Goal: Task Accomplishment & Management: Manage account settings

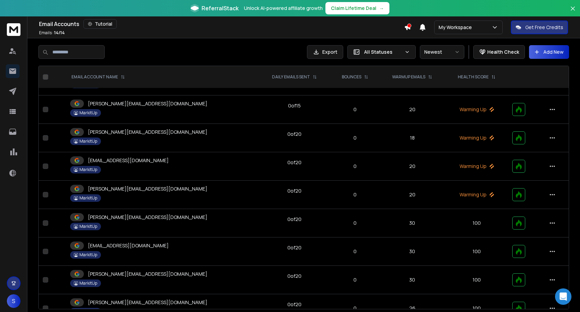
scroll to position [22, 0]
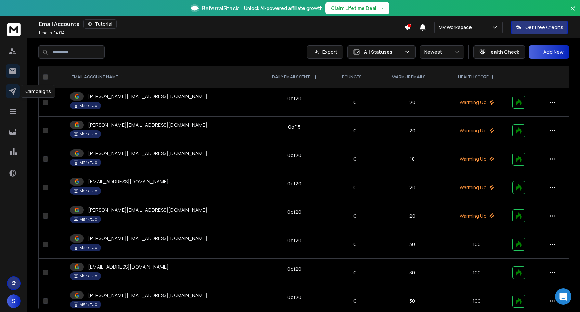
click at [15, 93] on icon at bounding box center [13, 91] width 8 height 8
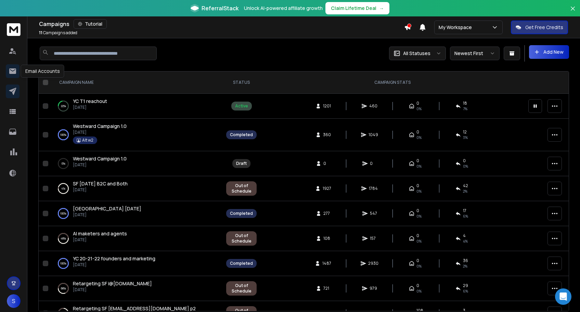
click at [11, 69] on icon at bounding box center [12, 70] width 7 height 5
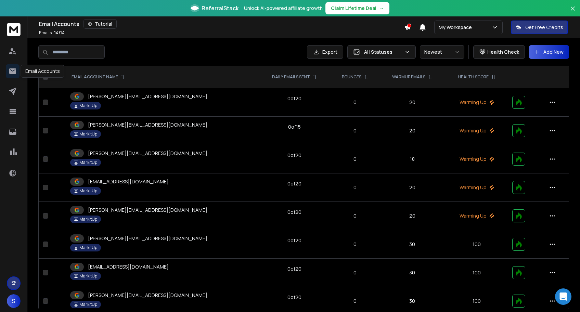
click at [282, 97] on td "0 of 20" at bounding box center [294, 97] width 72 height 18
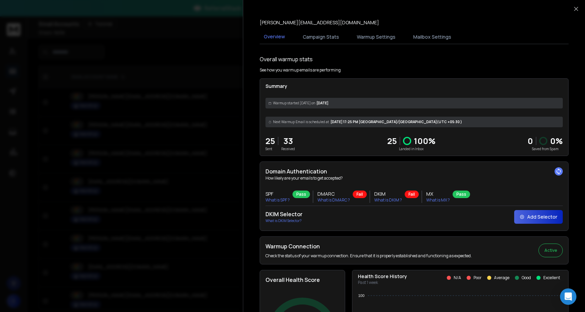
click at [321, 35] on button "Campaign Stats" at bounding box center [321, 36] width 44 height 15
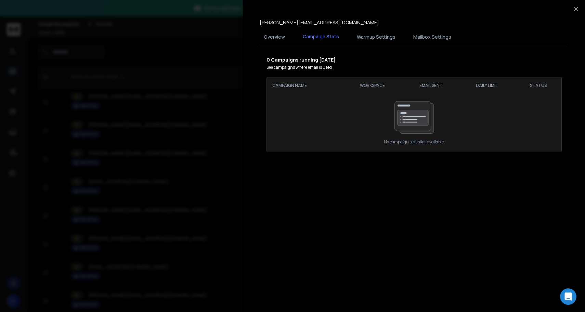
click at [372, 34] on button "Warmup Settings" at bounding box center [376, 36] width 47 height 15
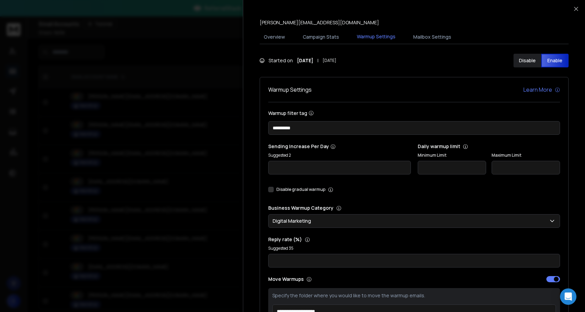
click at [282, 168] on input "*" at bounding box center [339, 168] width 143 height 14
drag, startPoint x: 429, startPoint y: 168, endPoint x: 409, endPoint y: 168, distance: 20.2
click at [409, 168] on div "Sending Increase Per Day Suggested 2 * Daily warmup limit Minimum Limit * Maxim…" at bounding box center [414, 158] width 292 height 31
type input "**"
click at [416, 196] on form "**********" at bounding box center [414, 240] width 292 height 311
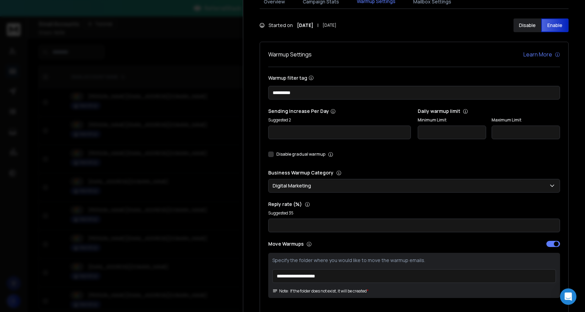
scroll to position [37, 0]
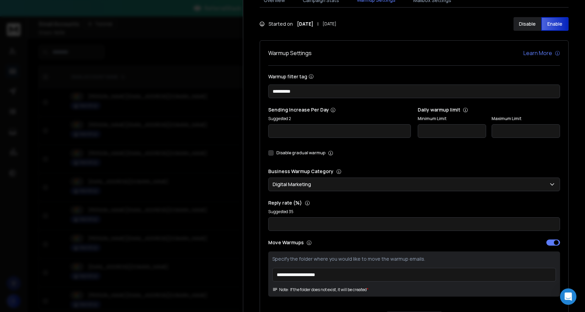
click at [352, 221] on input "**" at bounding box center [414, 224] width 292 height 14
type input "**"
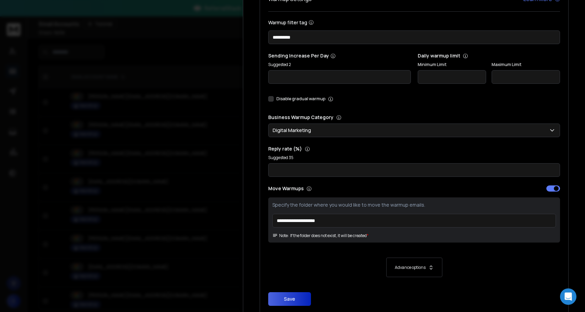
scroll to position [112, 0]
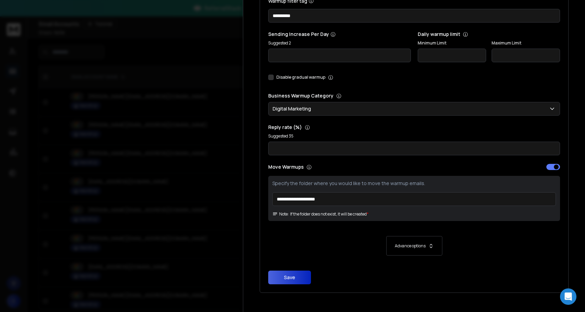
click at [200, 214] on div at bounding box center [292, 156] width 585 height 312
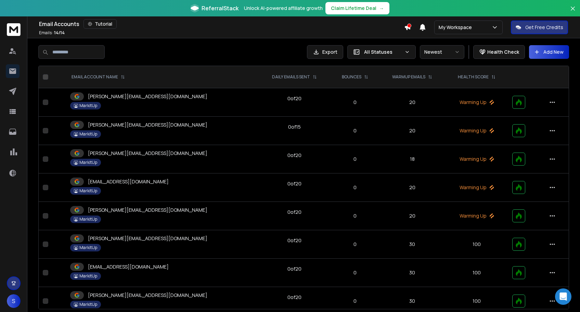
click at [44, 102] on button "button" at bounding box center [45, 102] width 5 height 5
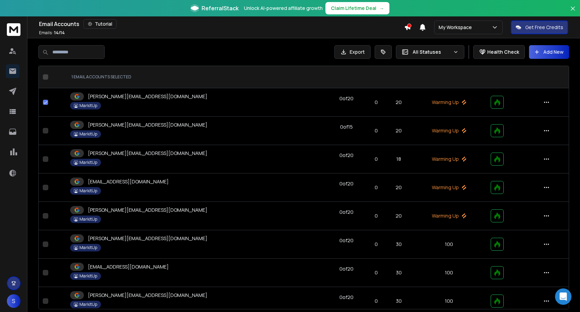
click at [164, 133] on div "MarkitUp" at bounding box center [196, 134] width 253 height 8
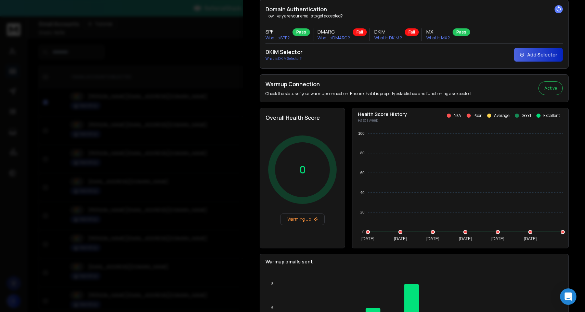
scroll to position [0, 0]
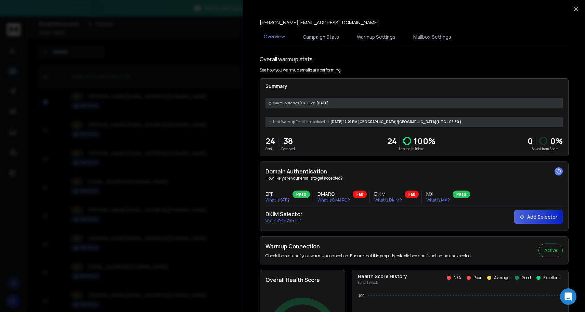
click at [332, 37] on button "Campaign Stats" at bounding box center [321, 36] width 44 height 15
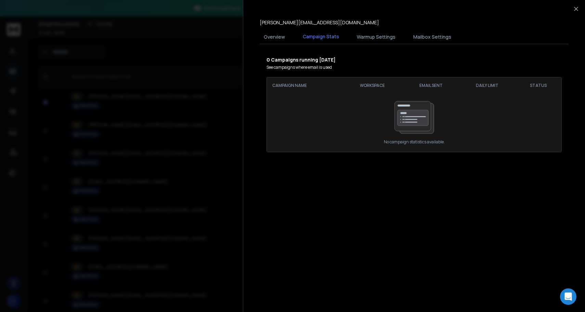
click at [372, 37] on button "Warmup Settings" at bounding box center [376, 36] width 47 height 15
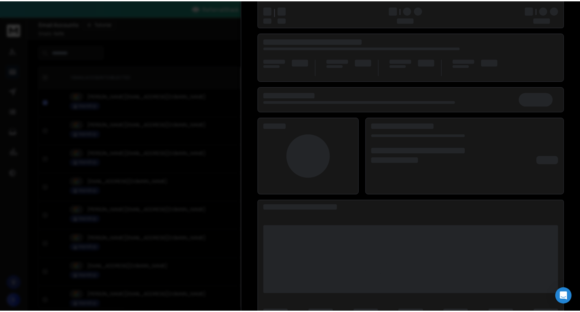
scroll to position [43, 0]
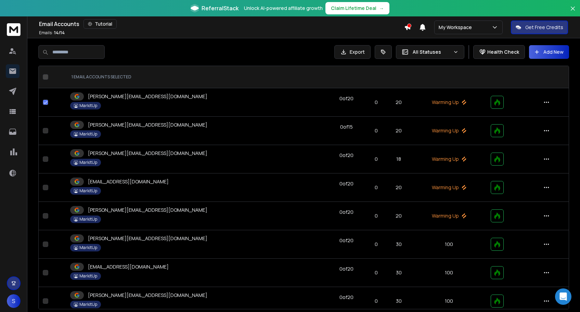
click at [45, 130] on button "button" at bounding box center [45, 130] width 5 height 5
click at [46, 157] on button "button" at bounding box center [45, 158] width 5 height 5
click at [45, 187] on button "button" at bounding box center [45, 187] width 5 height 5
click at [45, 215] on button "button" at bounding box center [45, 215] width 5 height 5
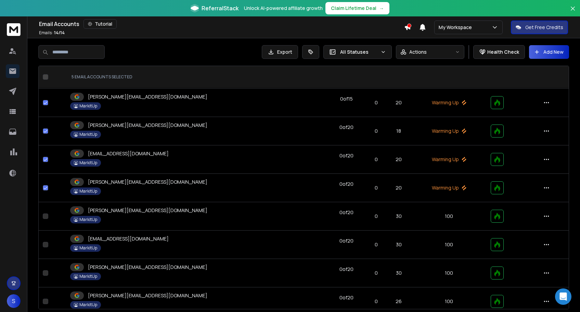
scroll to position [29, 0]
click at [419, 53] on p "Actions" at bounding box center [417, 52] width 17 height 7
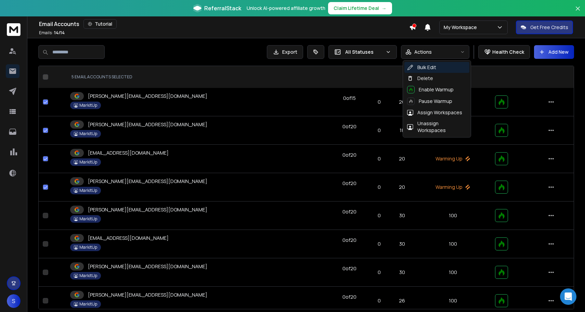
click at [421, 65] on div "Bulk Edit" at bounding box center [421, 67] width 29 height 7
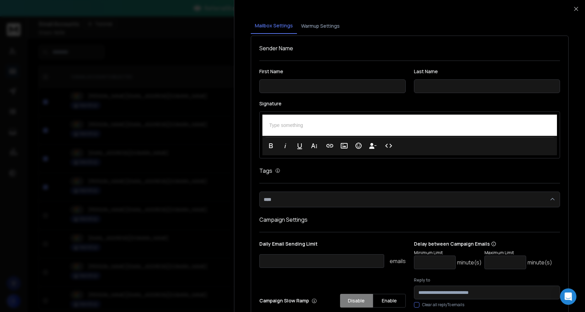
click at [345, 81] on input "text" at bounding box center [332, 86] width 146 height 14
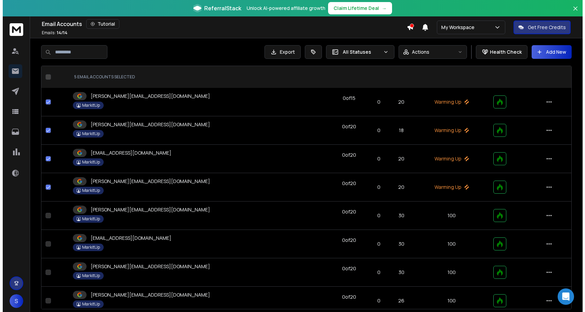
scroll to position [0, 0]
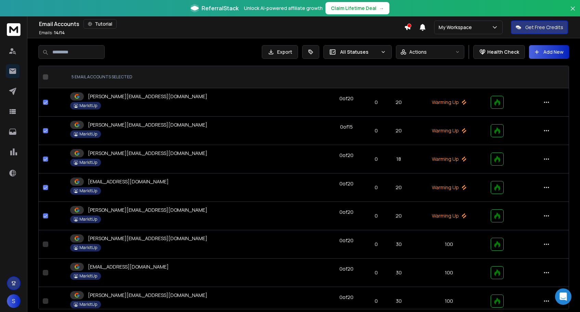
click at [45, 132] on button "button" at bounding box center [45, 130] width 5 height 5
click at [412, 53] on p "Actions" at bounding box center [417, 52] width 17 height 7
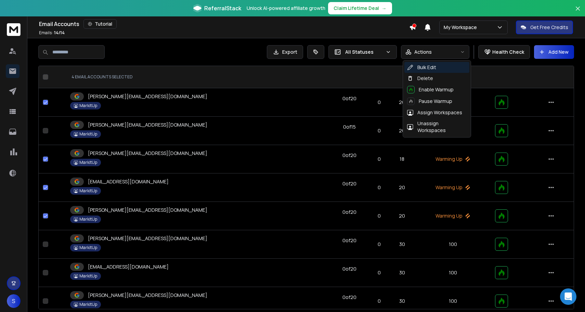
click at [415, 67] on div "Bulk Edit" at bounding box center [421, 67] width 29 height 7
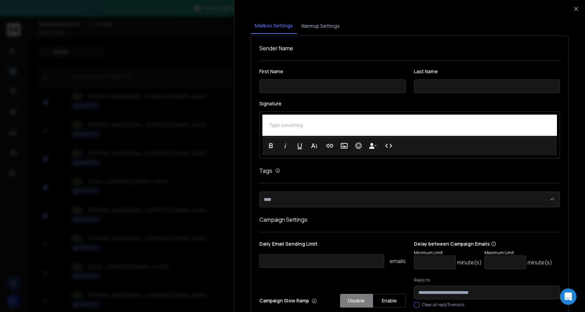
click at [333, 89] on input "text" at bounding box center [332, 86] width 146 height 14
type input "*****"
click at [453, 87] on input "text" at bounding box center [487, 86] width 146 height 14
type input "******"
click at [404, 124] on div at bounding box center [409, 125] width 281 height 8
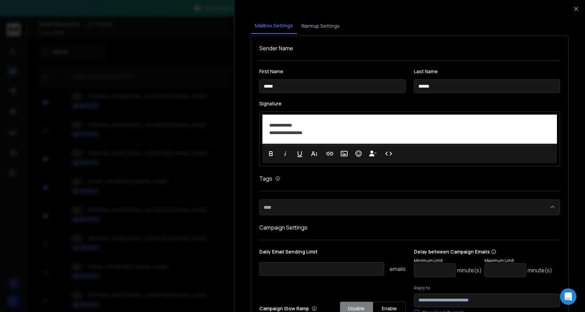
scroll to position [14, 0]
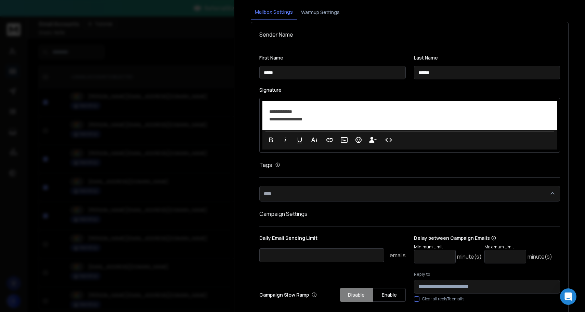
click at [371, 193] on div at bounding box center [409, 194] width 301 height 16
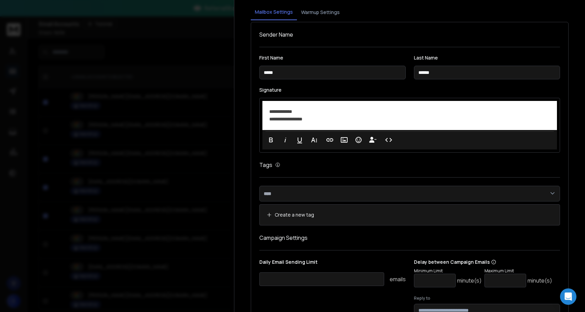
click at [341, 195] on div at bounding box center [409, 194] width 301 height 16
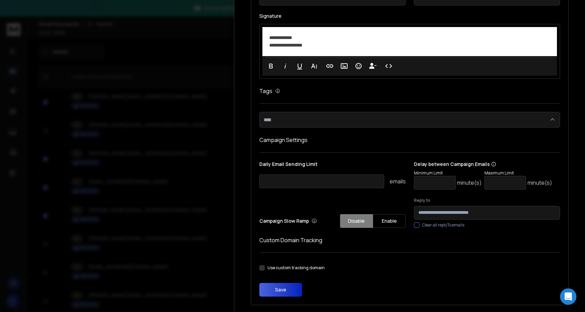
scroll to position [96, 0]
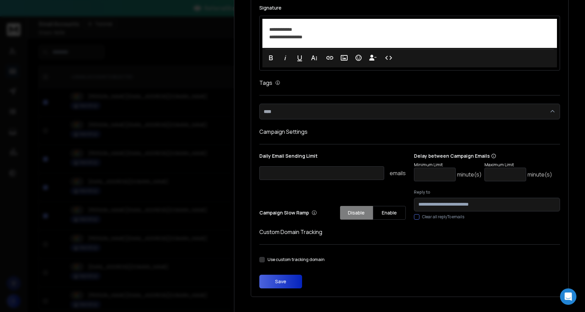
click at [441, 169] on input "number" at bounding box center [435, 175] width 42 height 14
type input "*"
type input "**"
click at [302, 176] on input "number" at bounding box center [321, 173] width 125 height 14
type input "*"
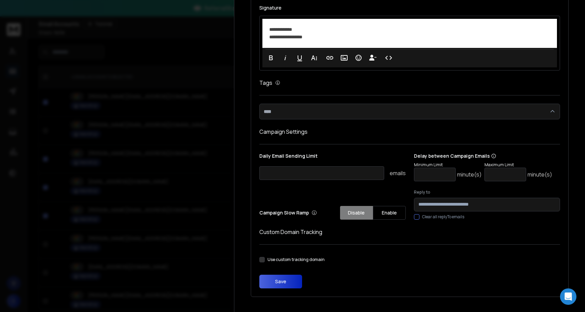
click at [314, 196] on div "Campaign Slow Ramp Disable Enable" at bounding box center [332, 204] width 146 height 30
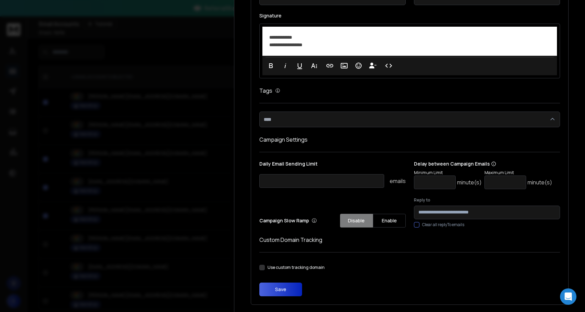
scroll to position [100, 0]
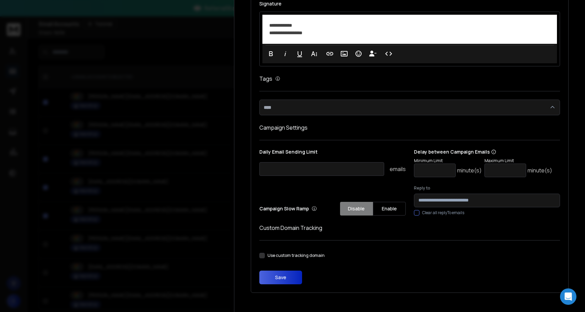
drag, startPoint x: 426, startPoint y: 170, endPoint x: 409, endPoint y: 170, distance: 17.1
click at [409, 170] on div "Daily Email Sending Limit * emails Delay between Campaign Emails Minimum Limit …" at bounding box center [409, 181] width 301 height 67
click at [496, 170] on input "**" at bounding box center [505, 170] width 42 height 14
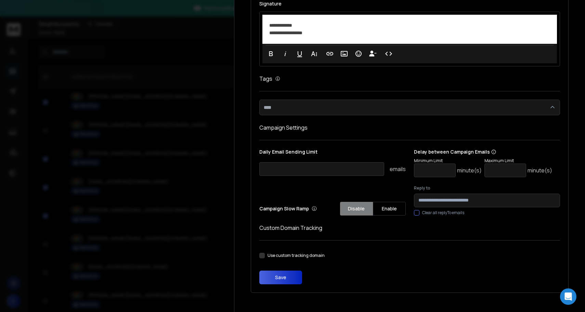
type input "*"
type input "**"
click at [314, 167] on input "*" at bounding box center [321, 169] width 125 height 14
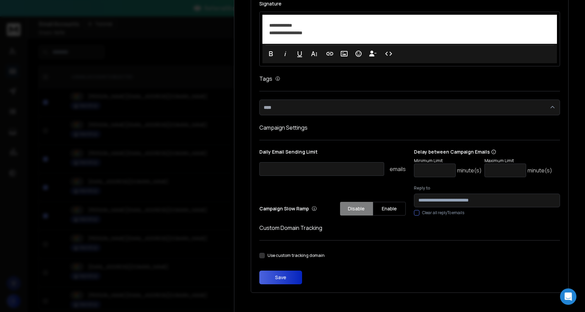
click at [314, 167] on input "*" at bounding box center [321, 169] width 125 height 14
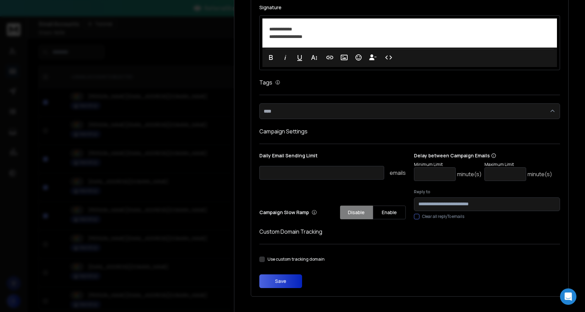
click at [266, 172] on input "**" at bounding box center [321, 173] width 125 height 14
type input "**"
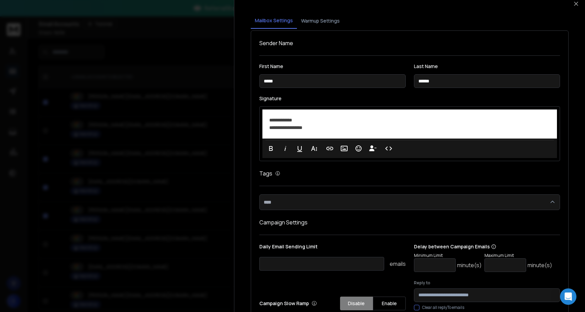
scroll to position [0, 0]
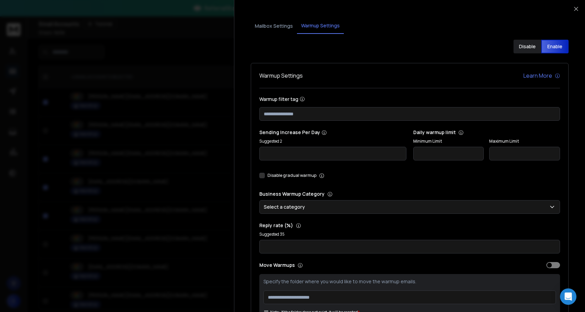
click at [316, 27] on button "Warmup Settings" at bounding box center [320, 26] width 47 height 16
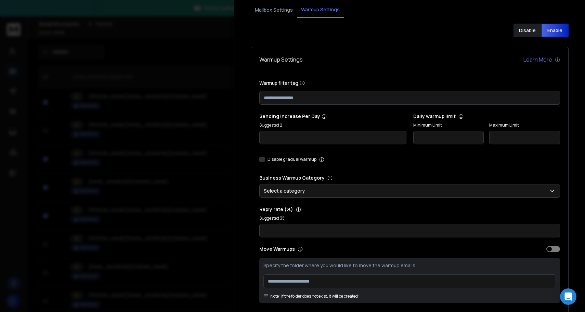
scroll to position [18, 0]
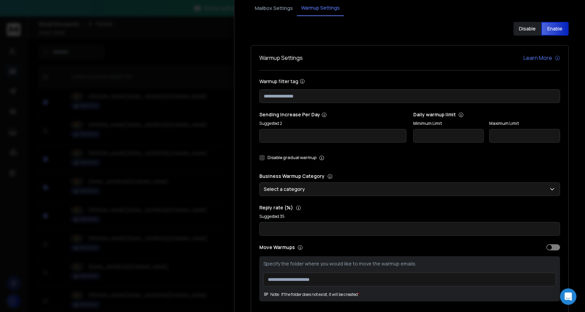
click at [291, 94] on input at bounding box center [409, 96] width 301 height 14
click at [346, 75] on form "Warmup Settings Learn More Warmup filter tag Sending Increase Per Day Suggested…" at bounding box center [409, 209] width 301 height 311
click at [304, 138] on input "number" at bounding box center [332, 136] width 147 height 14
click at [207, 163] on div at bounding box center [292, 156] width 585 height 312
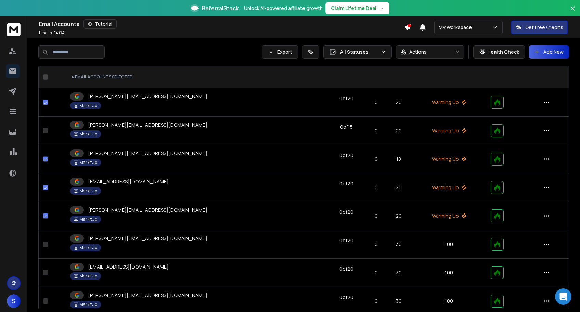
click at [138, 101] on td "ishan.sharma@markitup.org MarkitUp" at bounding box center [196, 102] width 261 height 28
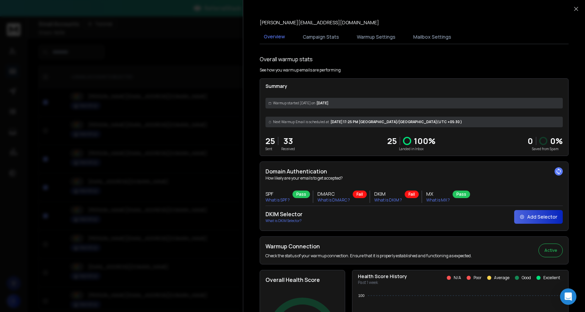
click at [375, 36] on button "Warmup Settings" at bounding box center [376, 36] width 47 height 15
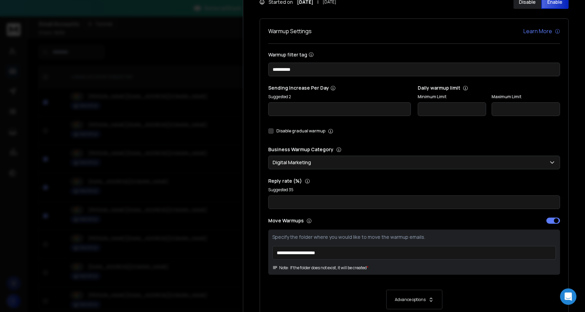
scroll to position [64, 0]
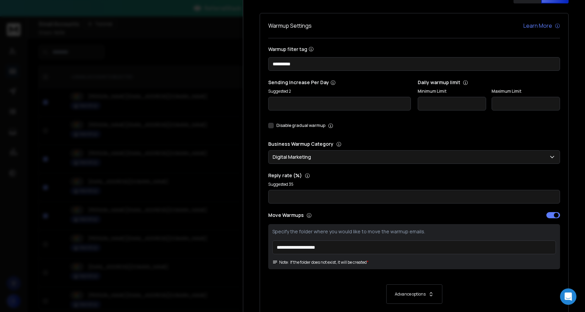
drag, startPoint x: 426, startPoint y: 106, endPoint x: 409, endPoint y: 106, distance: 16.4
click at [409, 106] on div "Sending Increase Per Day Suggested 2 * Daily warmup limit Minimum Limit * Maxim…" at bounding box center [414, 94] width 292 height 31
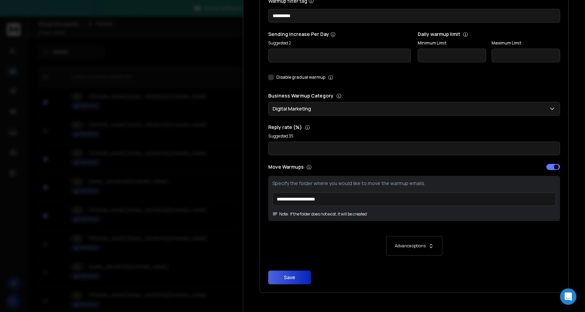
type input "**"
click at [289, 147] on input "**" at bounding box center [414, 149] width 292 height 14
type input "**"
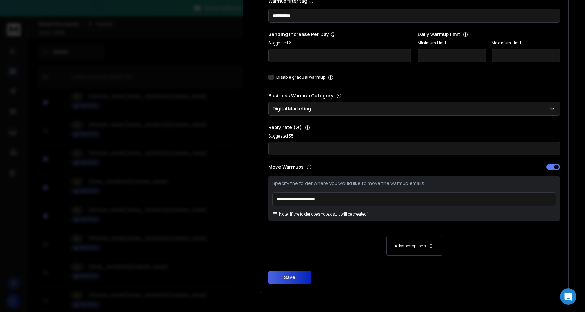
click at [411, 245] on p "Advance options" at bounding box center [410, 245] width 31 height 5
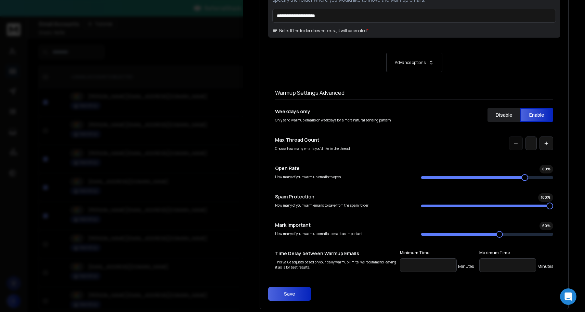
scroll to position [296, 0]
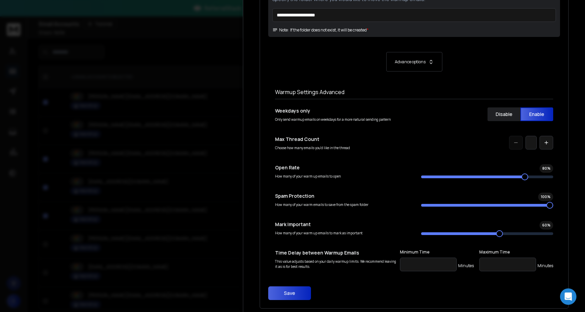
click at [290, 295] on button "Save" at bounding box center [289, 293] width 43 height 14
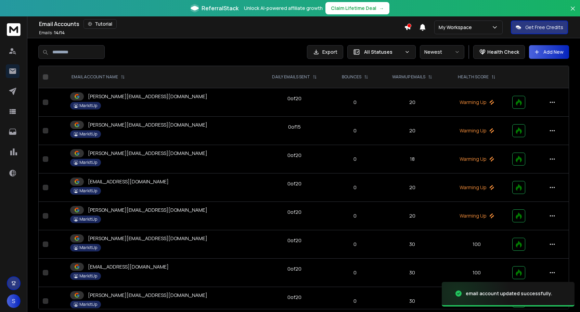
click at [119, 157] on div "[PERSON_NAME][EMAIL_ADDRESS][DOMAIN_NAME]" at bounding box center [138, 153] width 137 height 8
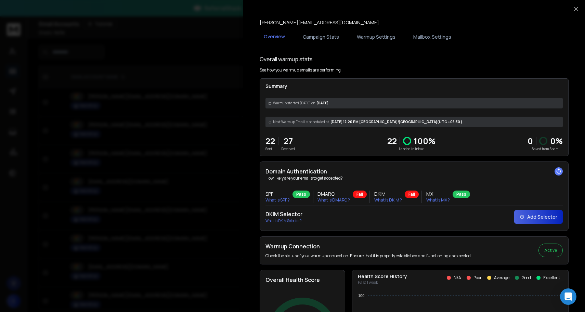
click at [365, 35] on button "Warmup Settings" at bounding box center [376, 36] width 47 height 15
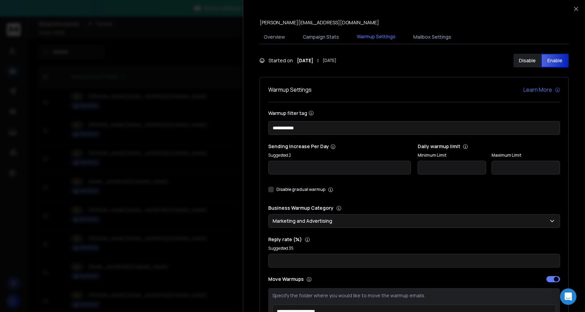
click at [422, 167] on input "*" at bounding box center [451, 168] width 68 height 14
click at [419, 168] on input "*" at bounding box center [451, 168] width 68 height 14
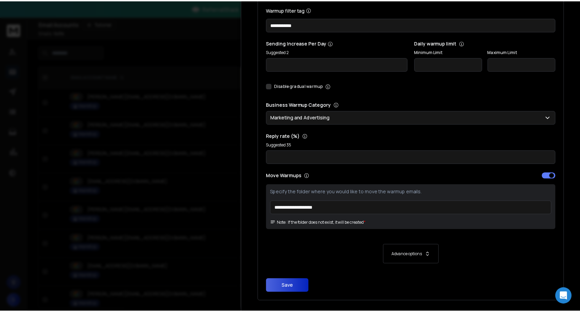
scroll to position [105, 0]
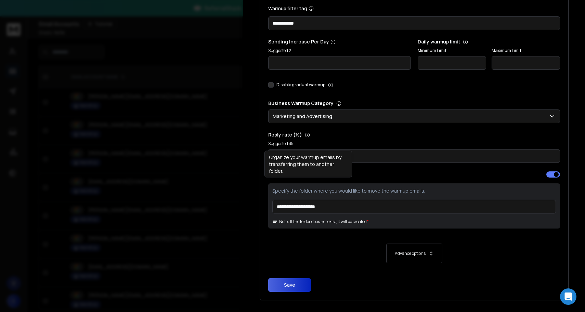
type input "**"
click at [272, 152] on div "Organize your warmup emails by transferring them to another folder." at bounding box center [308, 164] width 88 height 27
click at [366, 162] on input "**" at bounding box center [414, 156] width 292 height 14
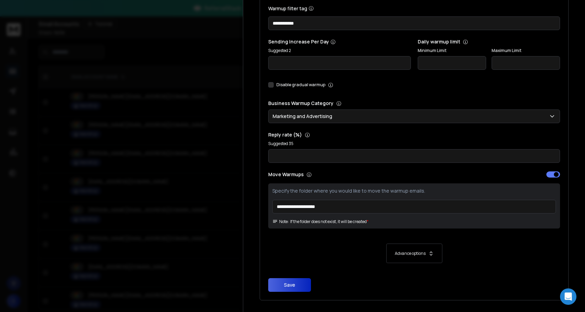
click at [366, 162] on input "**" at bounding box center [414, 156] width 292 height 14
type input "**"
click at [292, 281] on button "Save" at bounding box center [289, 285] width 43 height 14
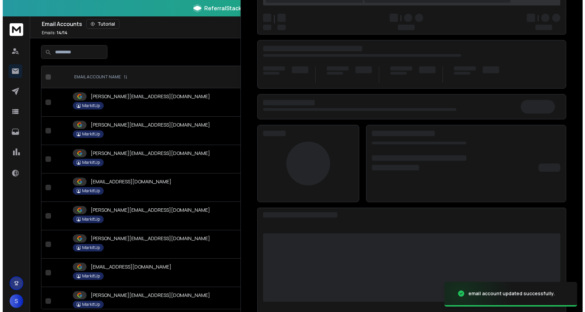
scroll to position [0, 0]
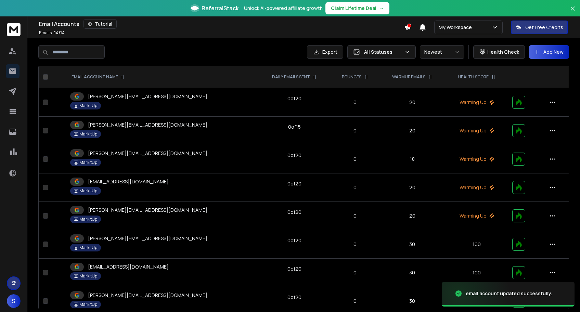
click at [119, 130] on div "MarkitUp" at bounding box center [162, 134] width 184 height 8
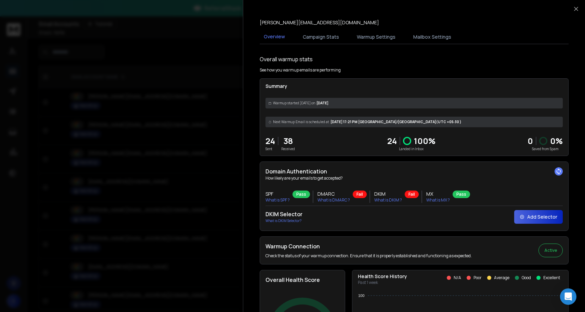
click at [359, 35] on button "Warmup Settings" at bounding box center [376, 36] width 47 height 15
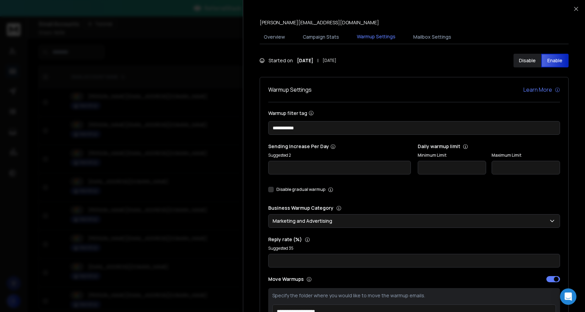
click at [275, 31] on button "Overview" at bounding box center [274, 36] width 29 height 15
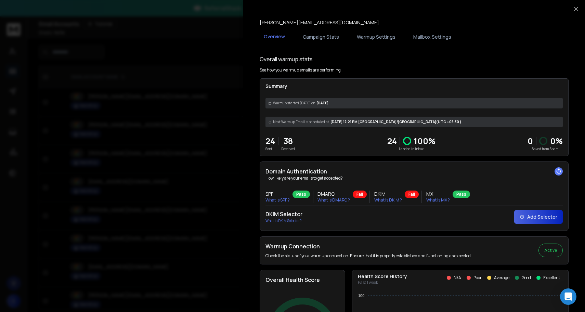
click at [163, 150] on div at bounding box center [292, 156] width 585 height 312
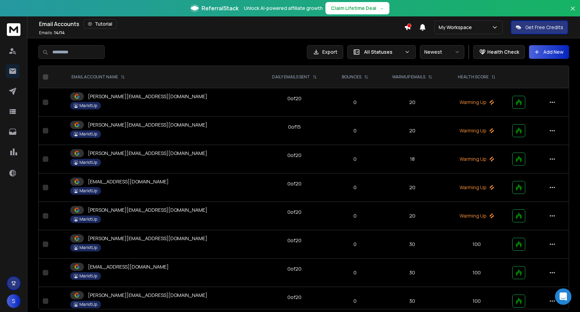
click at [145, 104] on div "MarkitUp" at bounding box center [162, 106] width 184 height 8
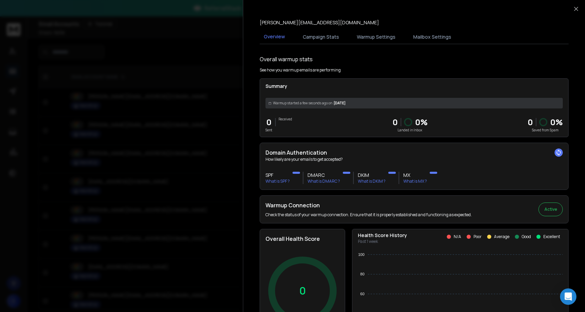
click at [145, 104] on div at bounding box center [292, 156] width 585 height 312
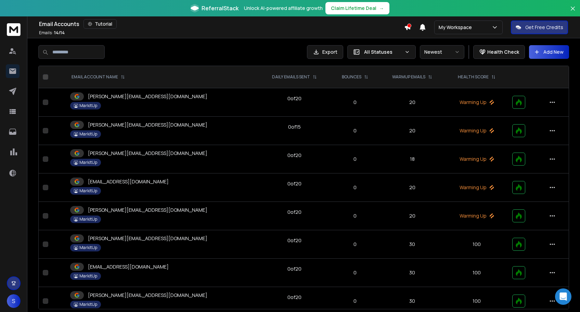
click at [130, 211] on p "[PERSON_NAME][EMAIL_ADDRESS][DOMAIN_NAME]" at bounding box center [147, 210] width 119 height 7
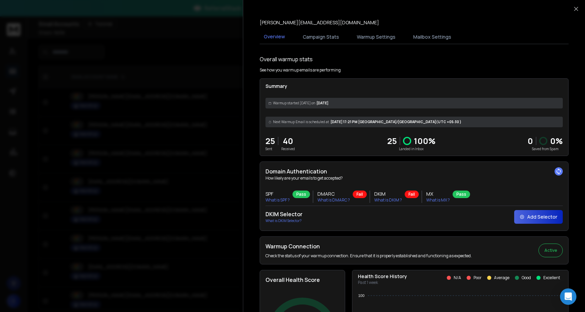
click at [324, 36] on button "Campaign Stats" at bounding box center [321, 36] width 44 height 15
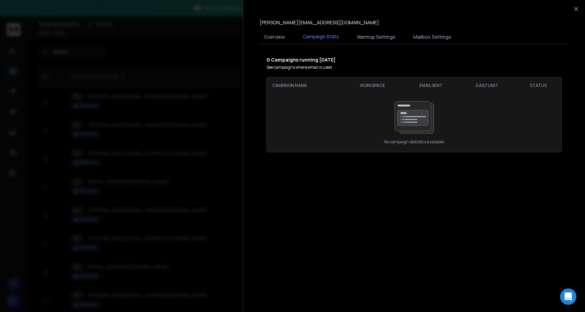
click at [373, 37] on button "Warmup Settings" at bounding box center [376, 36] width 47 height 15
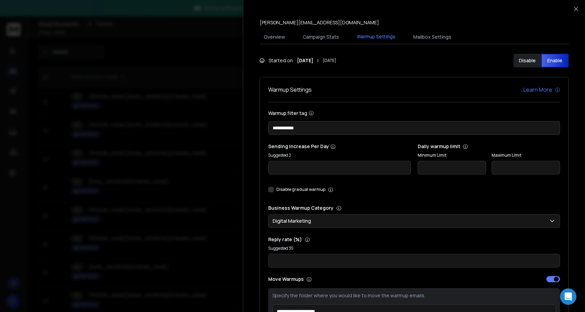
click at [421, 170] on input "*" at bounding box center [451, 168] width 68 height 14
type input "**"
click at [277, 260] on input "**" at bounding box center [414, 261] width 292 height 14
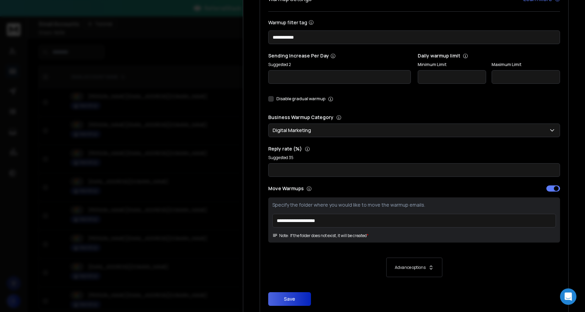
scroll to position [101, 0]
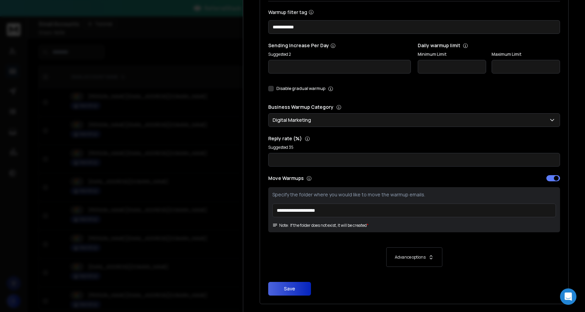
type input "**"
click at [290, 290] on button "Save" at bounding box center [289, 289] width 43 height 14
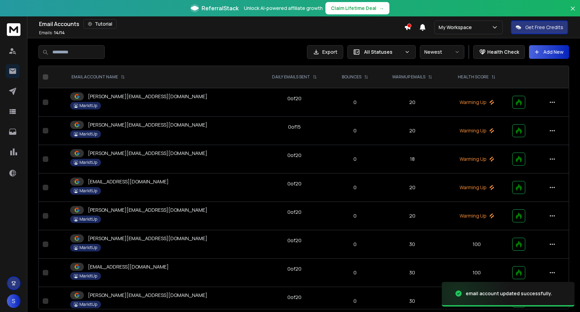
click at [132, 190] on div "MarkitUp" at bounding box center [162, 191] width 184 height 8
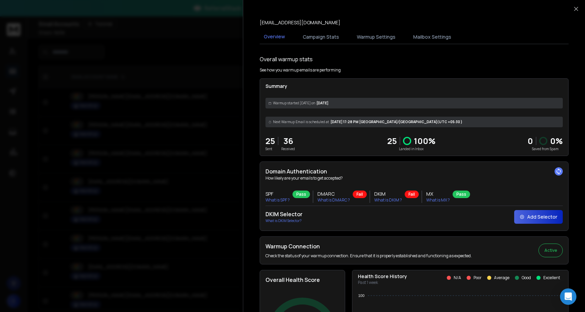
click at [377, 37] on button "Warmup Settings" at bounding box center [376, 36] width 47 height 15
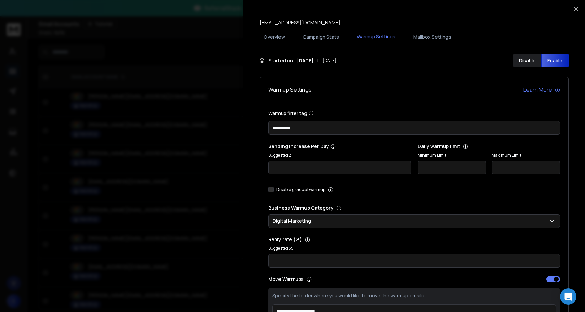
click at [420, 169] on input "*" at bounding box center [451, 168] width 68 height 14
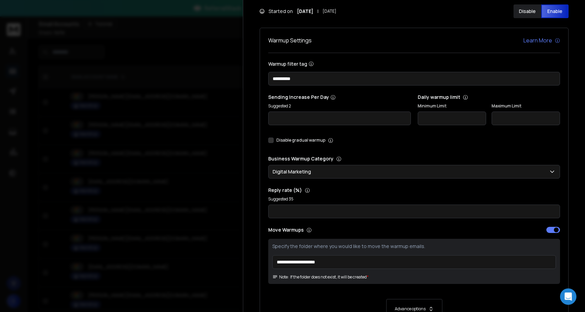
scroll to position [52, 0]
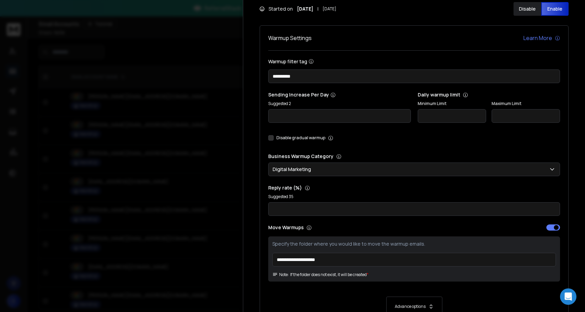
type input "**"
click at [278, 209] on input "**" at bounding box center [414, 209] width 292 height 14
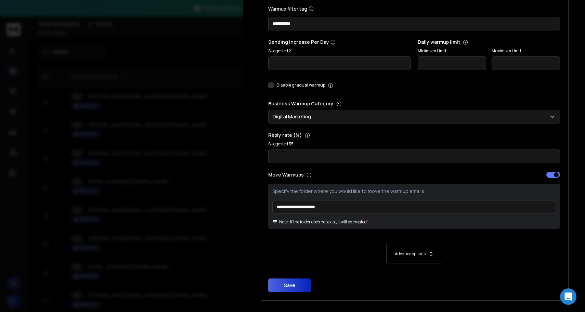
scroll to position [112, 0]
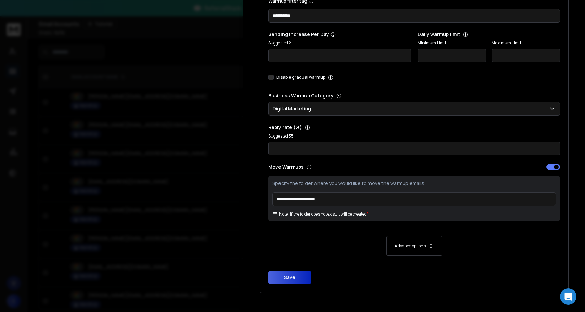
type input "**"
click at [294, 276] on button "Save" at bounding box center [289, 277] width 43 height 14
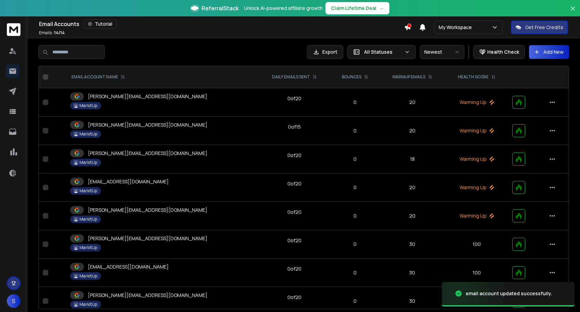
click at [108, 241] on p "[PERSON_NAME][EMAIL_ADDRESS][DOMAIN_NAME]" at bounding box center [147, 238] width 119 height 7
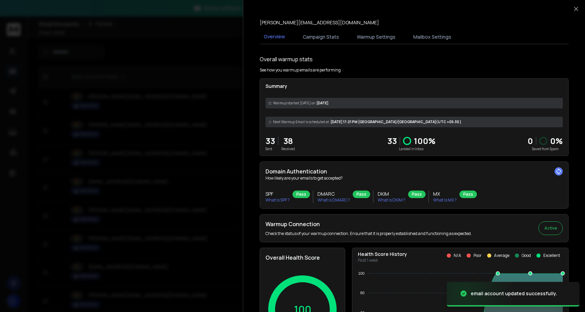
click at [369, 34] on button "Warmup Settings" at bounding box center [376, 36] width 47 height 15
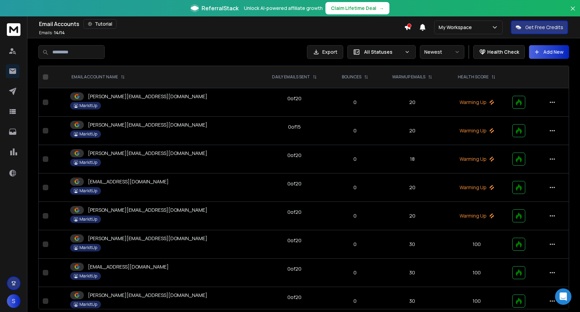
click at [143, 218] on div "MarkitUp" at bounding box center [162, 219] width 184 height 8
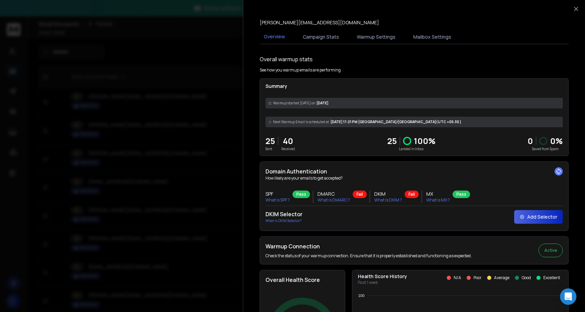
click at [370, 32] on button "Warmup Settings" at bounding box center [376, 36] width 47 height 15
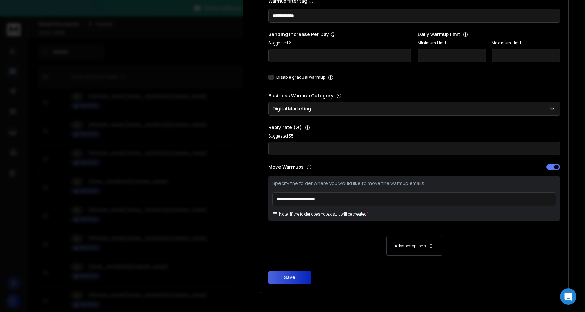
scroll to position [82, 0]
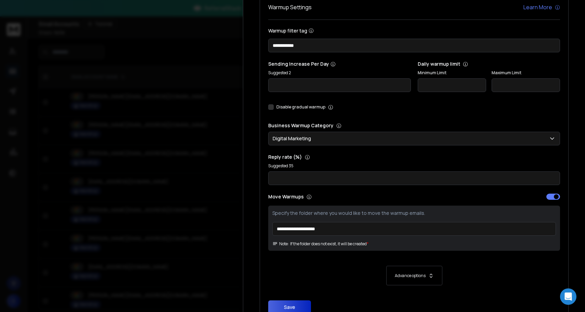
click at [423, 84] on input "**" at bounding box center [451, 85] width 68 height 14
type input "**"
click at [295, 303] on button "Save" at bounding box center [289, 307] width 43 height 14
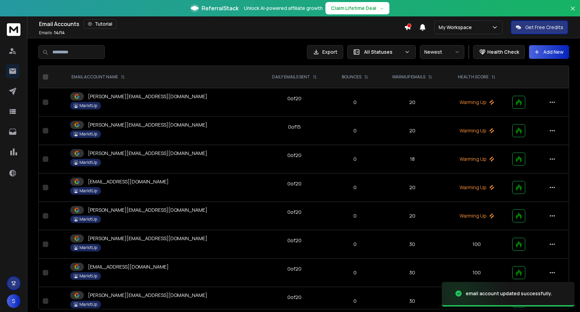
click at [142, 188] on div "MarkitUp" at bounding box center [162, 191] width 184 height 8
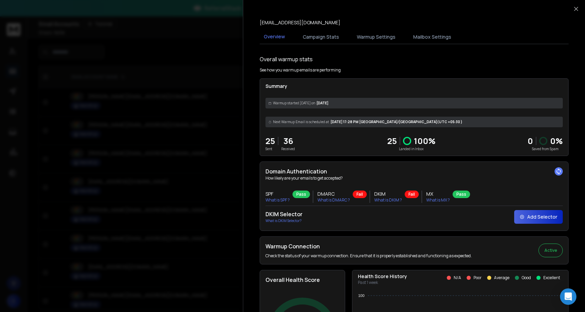
click at [377, 34] on button "Warmup Settings" at bounding box center [376, 36] width 47 height 15
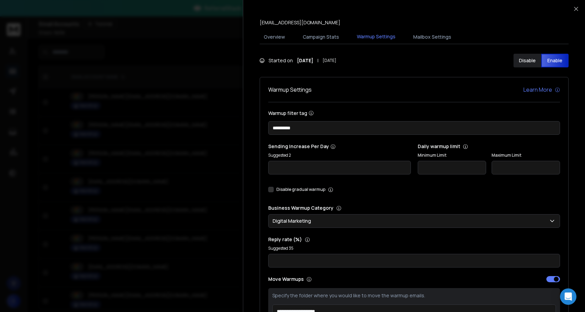
click at [422, 168] on input "**" at bounding box center [451, 168] width 68 height 14
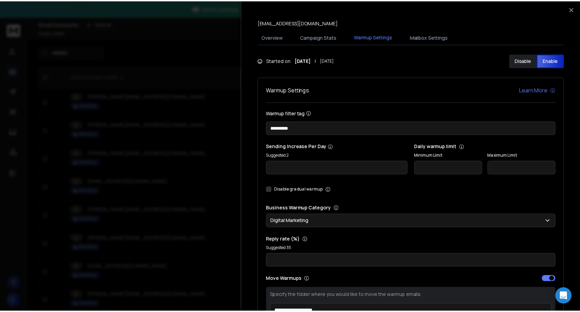
scroll to position [112, 0]
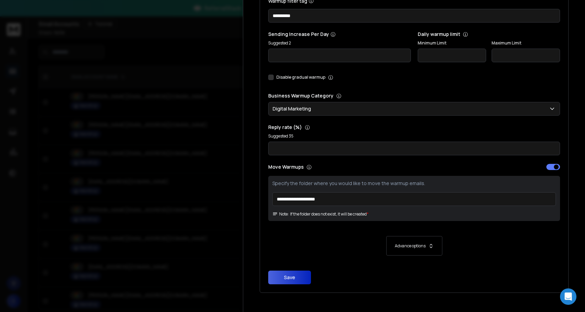
type input "**"
click at [292, 279] on button "Save" at bounding box center [289, 277] width 43 height 14
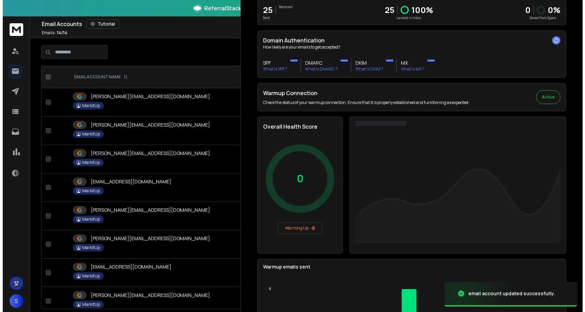
scroll to position [0, 0]
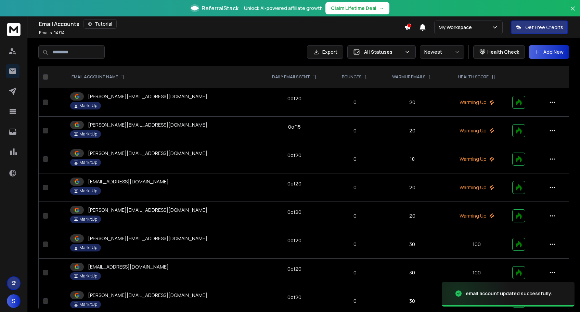
click at [134, 123] on p "[PERSON_NAME][EMAIL_ADDRESS][DOMAIN_NAME]" at bounding box center [147, 124] width 119 height 7
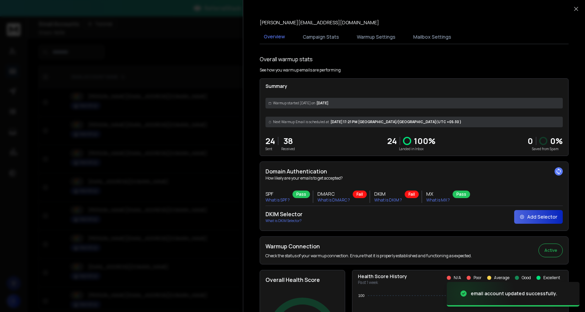
click at [381, 35] on button "Warmup Settings" at bounding box center [376, 36] width 47 height 15
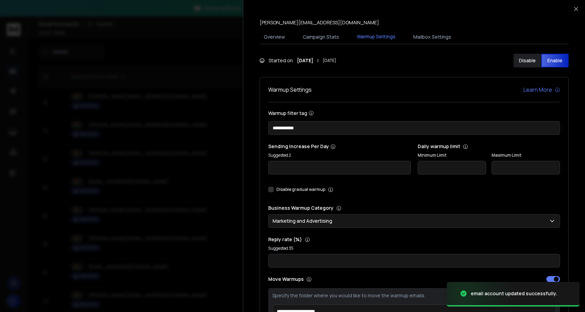
click at [422, 165] on input "*" at bounding box center [451, 168] width 68 height 14
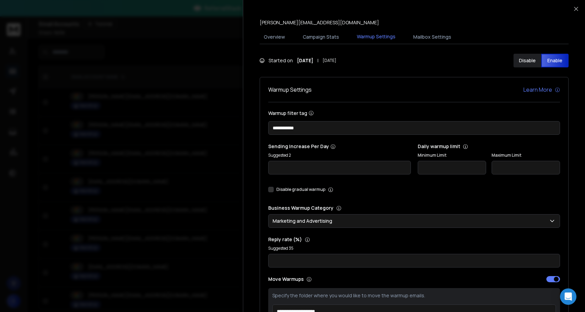
click at [422, 165] on input "*" at bounding box center [451, 168] width 68 height 14
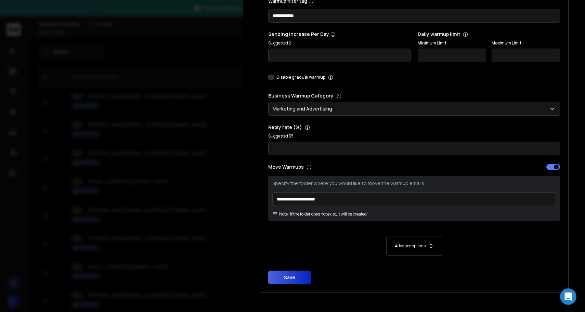
type input "*"
click at [291, 277] on button "Save" at bounding box center [289, 277] width 43 height 14
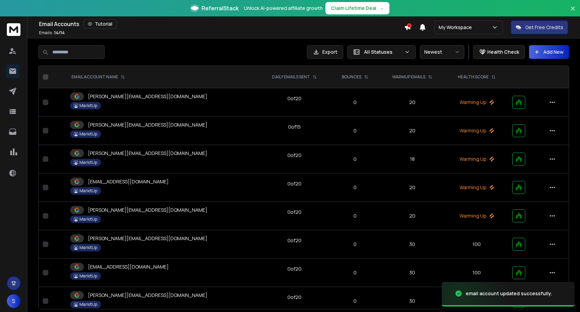
click at [120, 94] on p "[PERSON_NAME][EMAIL_ADDRESS][DOMAIN_NAME]" at bounding box center [147, 96] width 119 height 7
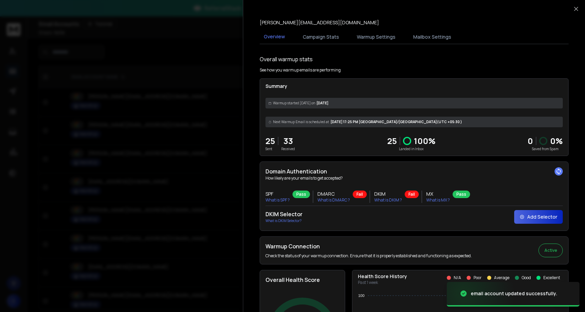
click at [383, 37] on button "Warmup Settings" at bounding box center [376, 36] width 47 height 15
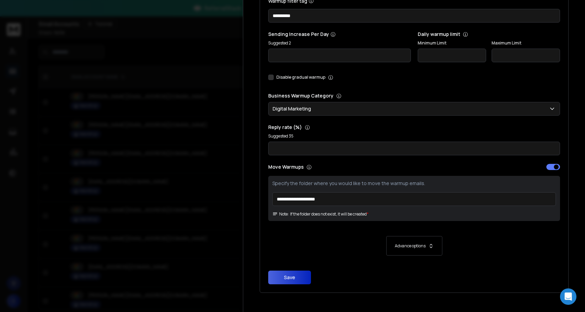
click at [423, 55] on input "**" at bounding box center [451, 56] width 68 height 14
type input "**"
click at [287, 282] on button "Save" at bounding box center [289, 277] width 43 height 14
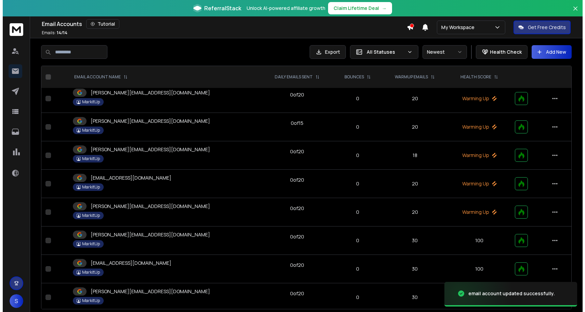
scroll to position [0, 0]
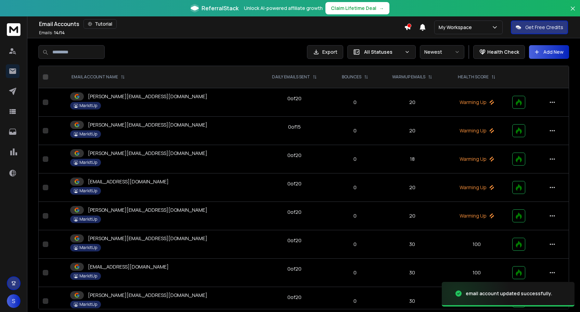
click at [463, 223] on td "Warming Up" at bounding box center [476, 216] width 63 height 28
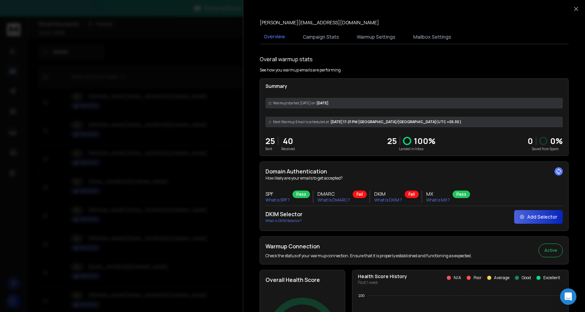
click at [122, 192] on div at bounding box center [292, 156] width 585 height 312
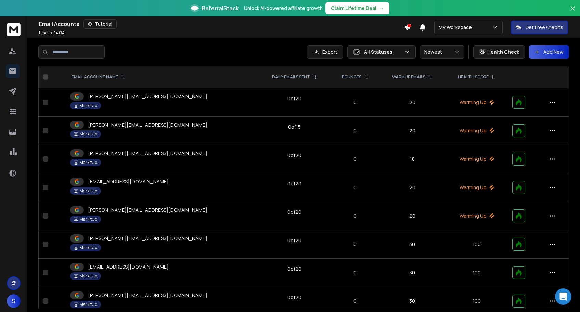
click at [334, 105] on p "0" at bounding box center [354, 102] width 40 height 7
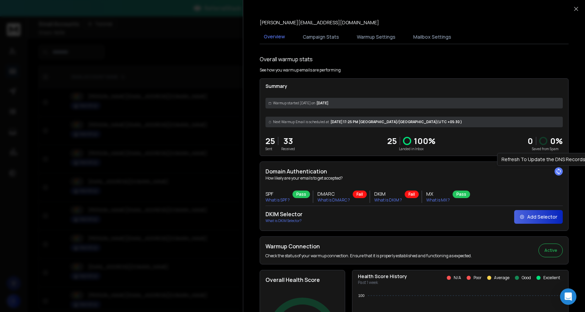
click at [557, 172] on icon at bounding box center [558, 171] width 7 height 7
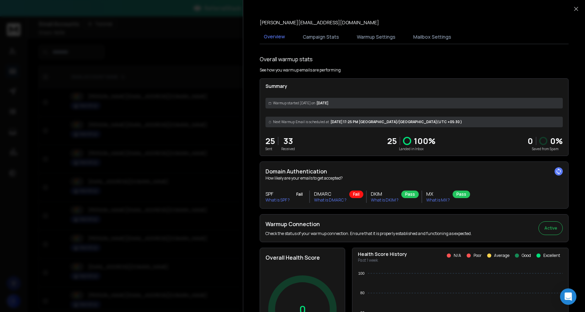
click at [297, 195] on div "Fail" at bounding box center [299, 194] width 14 height 8
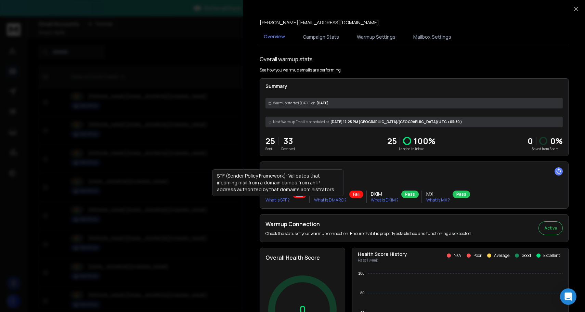
click at [200, 208] on div at bounding box center [292, 156] width 585 height 312
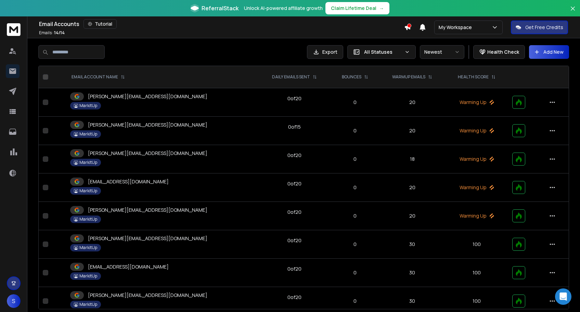
click at [330, 107] on td "0" at bounding box center [354, 102] width 48 height 28
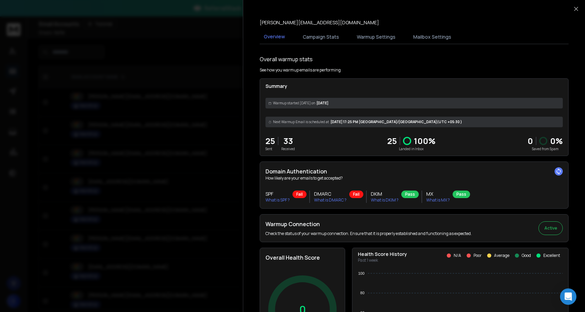
click at [556, 155] on div "Summary Warmup started 6 days ago on 07 Oct, 2025 Next Warmup Email is schedule…" at bounding box center [414, 117] width 309 height 78
click at [556, 168] on div at bounding box center [558, 171] width 8 height 8
click at [556, 170] on icon at bounding box center [558, 171] width 4 height 6
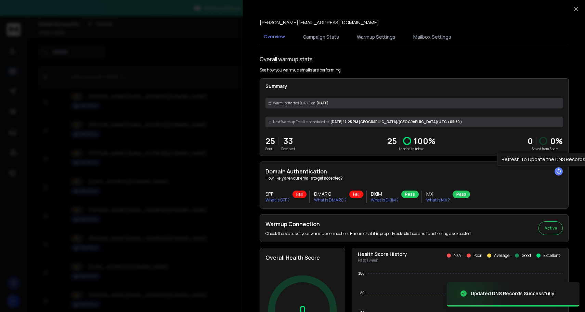
click at [558, 171] on icon at bounding box center [558, 171] width 7 height 7
click at [559, 172] on icon at bounding box center [558, 171] width 7 height 7
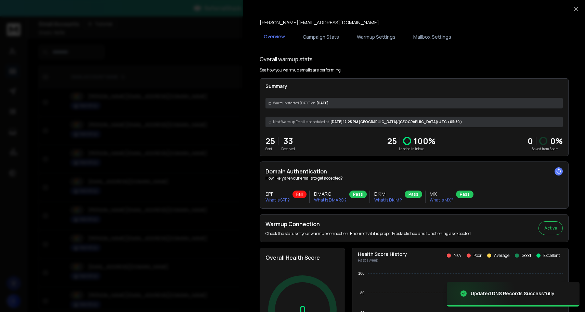
click at [188, 158] on div at bounding box center [292, 156] width 585 height 312
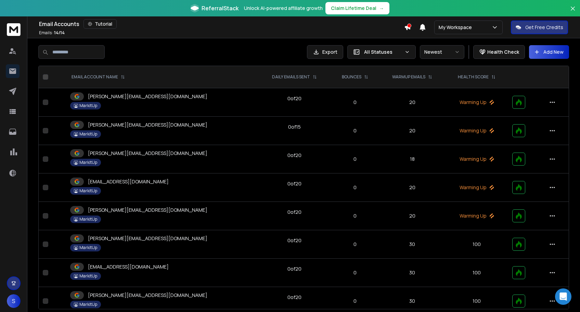
click at [258, 99] on td "0 of 20" at bounding box center [294, 97] width 72 height 18
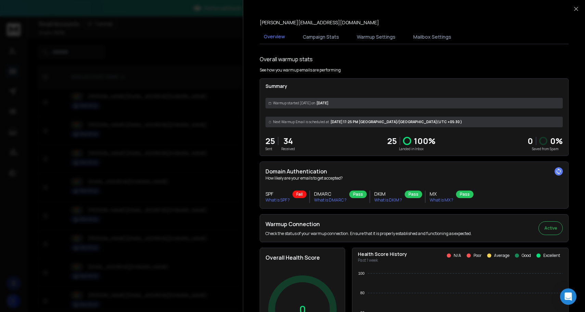
click at [556, 174] on icon at bounding box center [558, 171] width 7 height 7
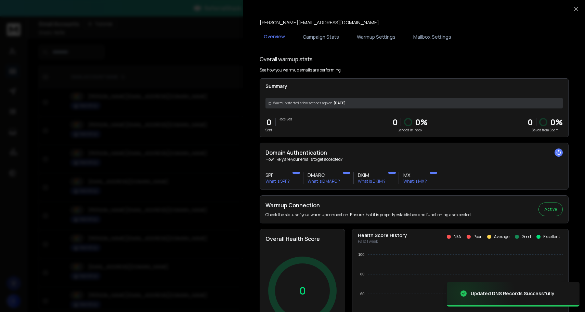
click at [189, 99] on div at bounding box center [292, 156] width 585 height 312
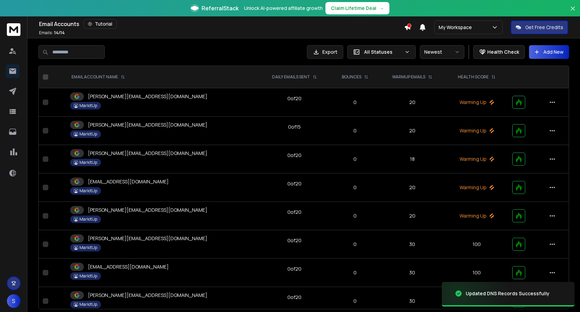
click at [258, 146] on td "0 of 20" at bounding box center [294, 154] width 72 height 18
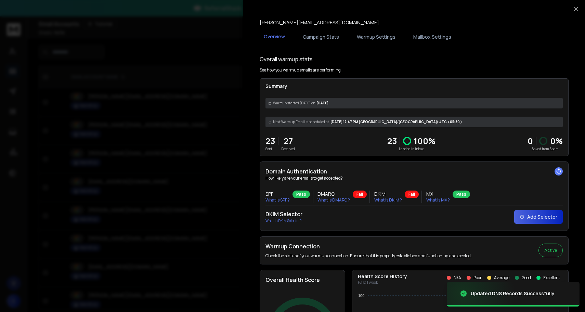
click at [160, 186] on div at bounding box center [292, 156] width 585 height 312
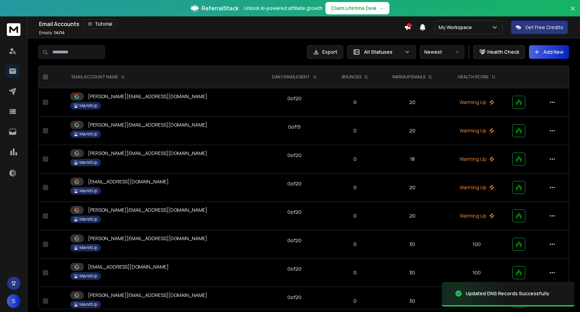
click at [166, 189] on div "MarkitUp" at bounding box center [162, 191] width 184 height 8
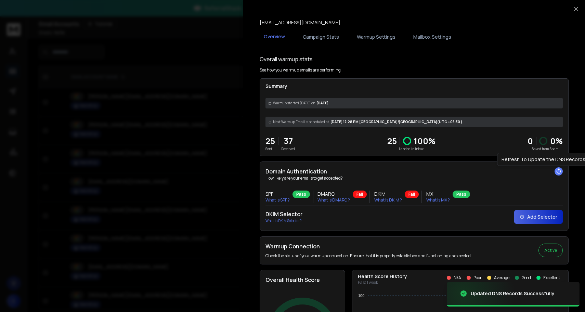
click at [558, 172] on icon at bounding box center [558, 171] width 7 height 7
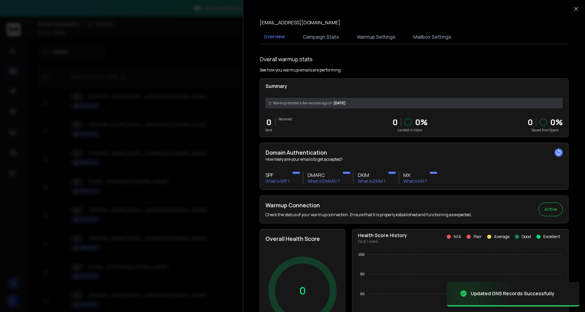
click at [133, 170] on div at bounding box center [292, 156] width 585 height 312
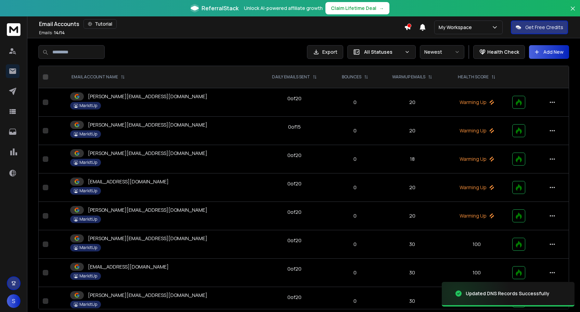
click at [133, 161] on div "MarkitUp" at bounding box center [162, 163] width 184 height 8
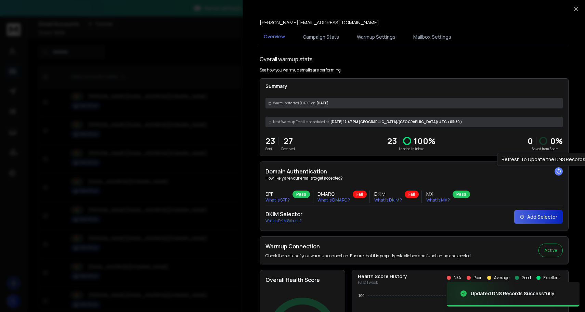
click at [557, 172] on icon at bounding box center [558, 171] width 7 height 7
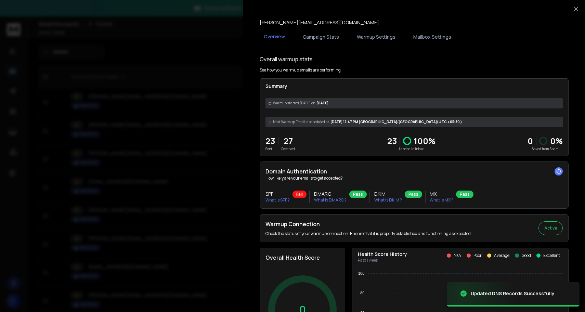
click at [128, 157] on div at bounding box center [292, 156] width 585 height 312
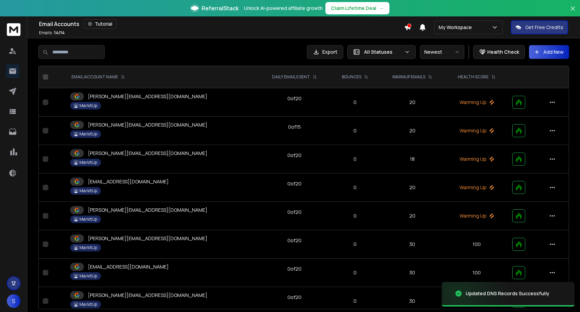
click at [128, 129] on td "saransh@markitup.org MarkitUp" at bounding box center [162, 131] width 192 height 28
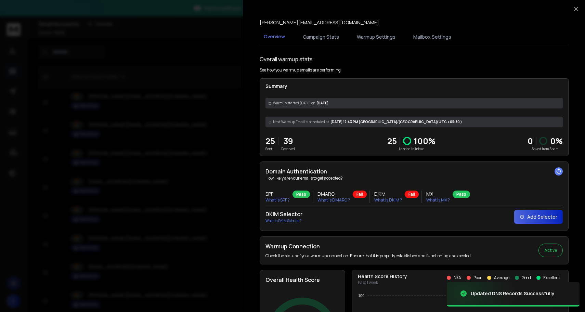
click at [556, 172] on icon at bounding box center [558, 171] width 4 height 6
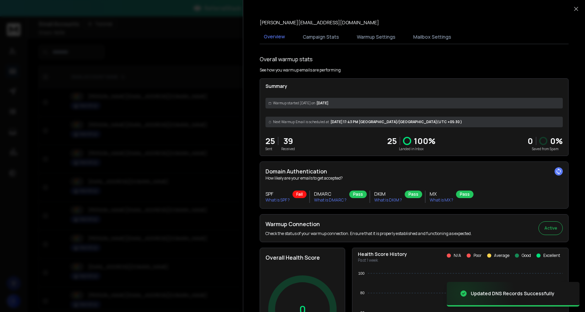
click at [155, 176] on div at bounding box center [292, 156] width 585 height 312
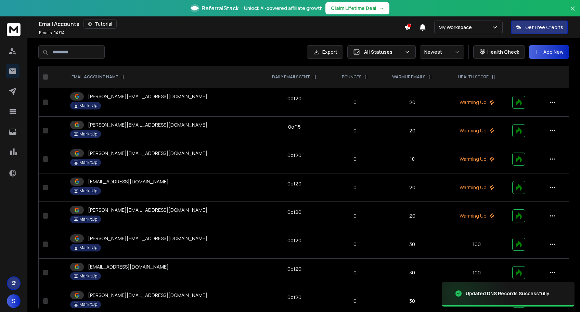
click at [133, 124] on p "[PERSON_NAME][EMAIL_ADDRESS][DOMAIN_NAME]" at bounding box center [147, 124] width 119 height 7
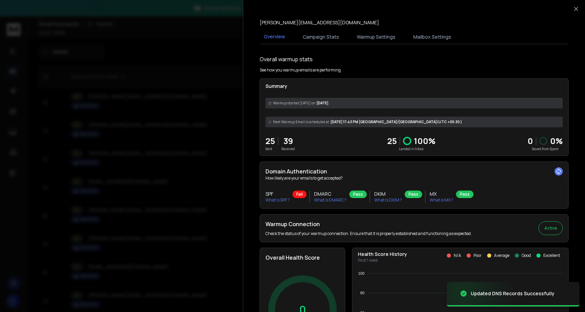
click at [159, 200] on div at bounding box center [292, 156] width 585 height 312
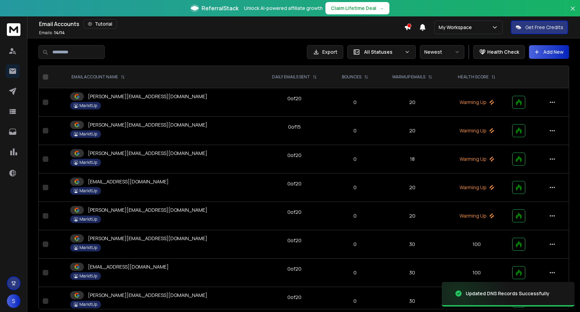
click at [129, 221] on div "MarkitUp" at bounding box center [162, 219] width 184 height 8
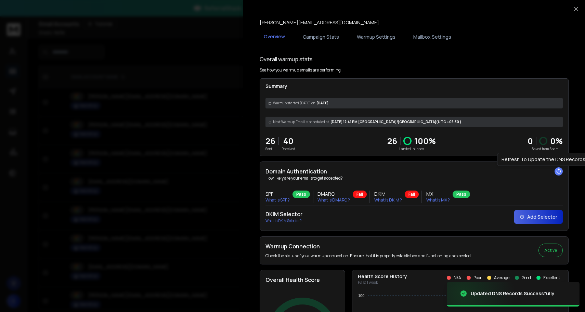
click at [557, 172] on icon at bounding box center [558, 171] width 7 height 7
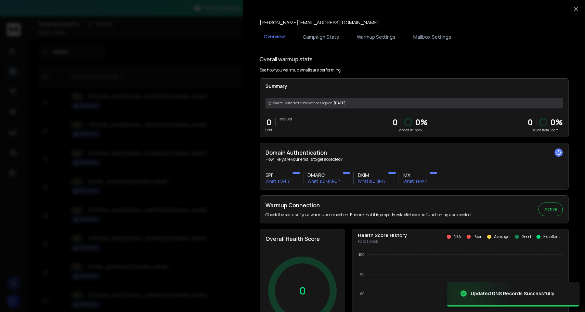
click at [98, 185] on div at bounding box center [292, 156] width 585 height 312
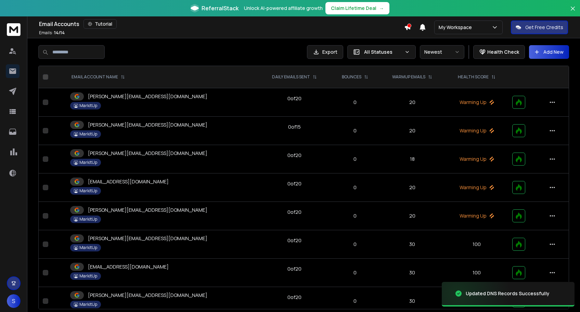
click at [334, 103] on p "0" at bounding box center [354, 102] width 40 height 7
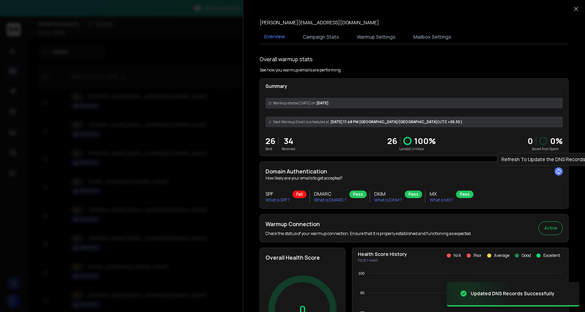
click at [557, 171] on icon at bounding box center [558, 171] width 7 height 7
click at [558, 172] on icon at bounding box center [558, 171] width 7 height 7
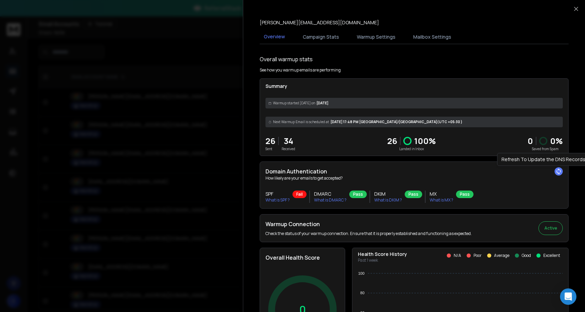
click at [555, 172] on icon at bounding box center [558, 171] width 7 height 7
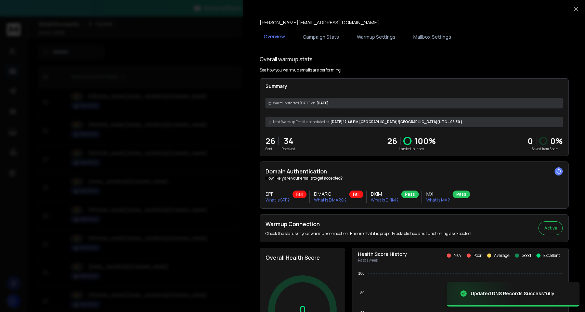
click at [555, 172] on icon at bounding box center [558, 171] width 7 height 7
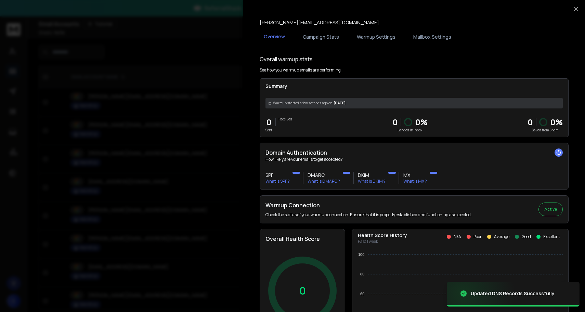
click at [143, 190] on div at bounding box center [292, 156] width 585 height 312
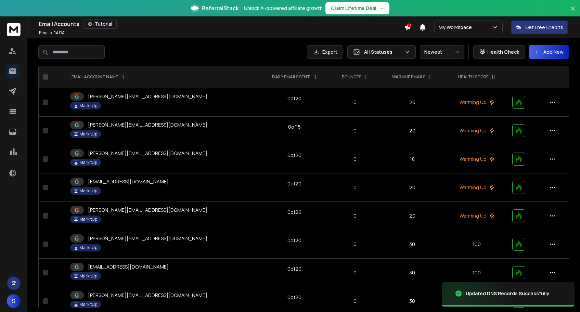
click at [134, 102] on div "MarkitUp" at bounding box center [162, 106] width 184 height 8
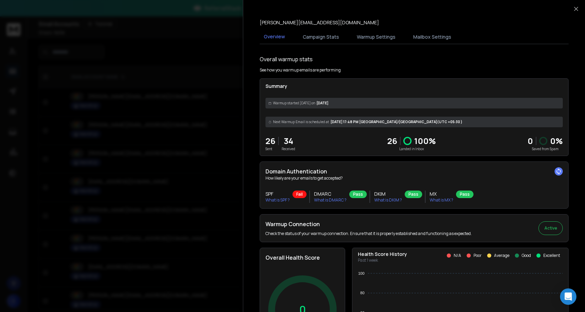
click at [553, 175] on p "How likely are your emails to get accepted?" at bounding box center [413, 177] width 297 height 5
click at [555, 173] on icon at bounding box center [558, 171] width 7 height 7
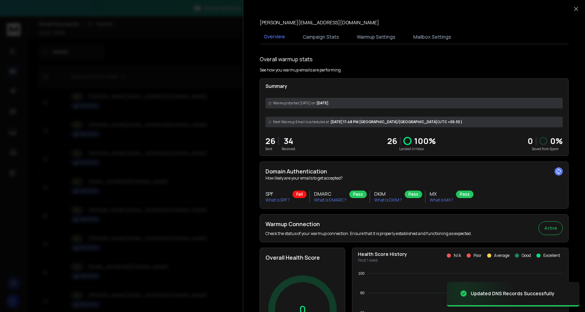
click at [555, 173] on icon at bounding box center [558, 171] width 7 height 7
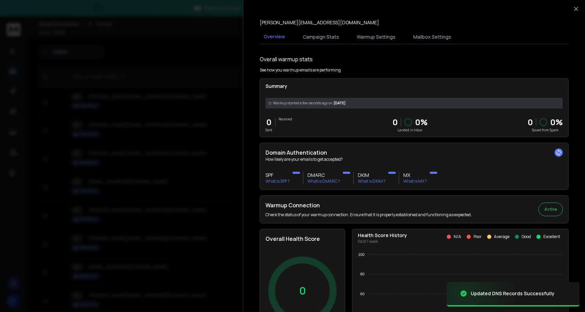
click at [168, 132] on div at bounding box center [292, 156] width 585 height 312
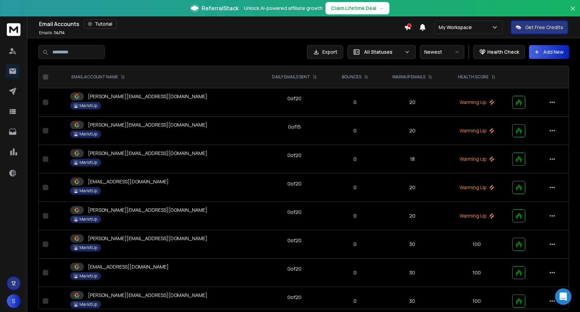
click at [258, 99] on td "0 of 20" at bounding box center [294, 97] width 72 height 18
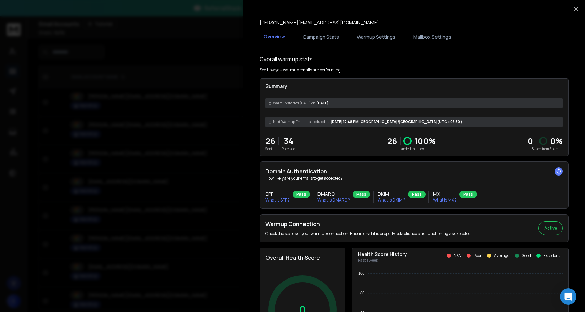
click at [556, 172] on icon at bounding box center [558, 171] width 7 height 7
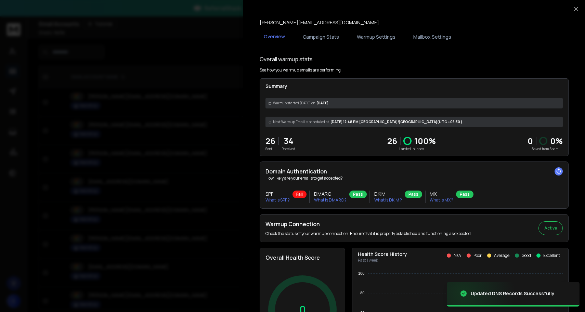
click at [556, 172] on icon at bounding box center [558, 171] width 7 height 7
click at [119, 146] on div at bounding box center [292, 156] width 585 height 312
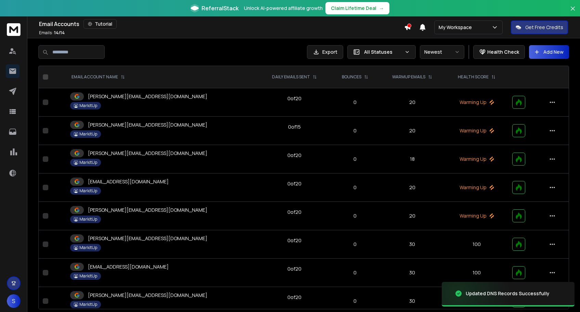
click at [160, 118] on td "saransh@markitup.org MarkitUp" at bounding box center [162, 131] width 192 height 28
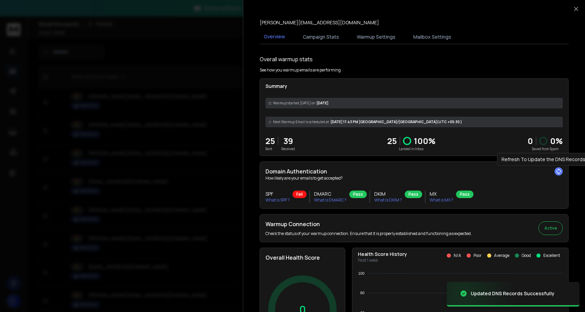
click at [556, 171] on icon at bounding box center [558, 171] width 4 height 6
click at [556, 174] on icon at bounding box center [558, 171] width 4 height 6
click at [154, 181] on div at bounding box center [292, 156] width 585 height 312
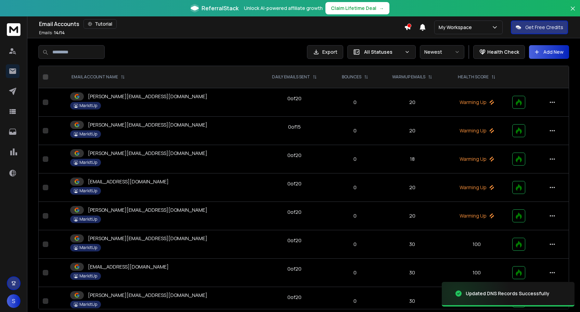
click at [169, 160] on div "MarkitUp" at bounding box center [162, 163] width 184 height 8
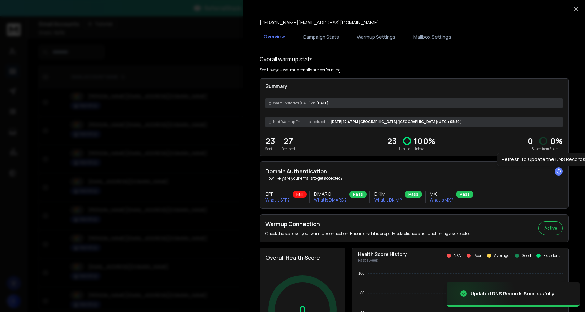
click at [556, 169] on icon at bounding box center [558, 171] width 4 height 6
click at [556, 173] on icon at bounding box center [558, 171] width 7 height 7
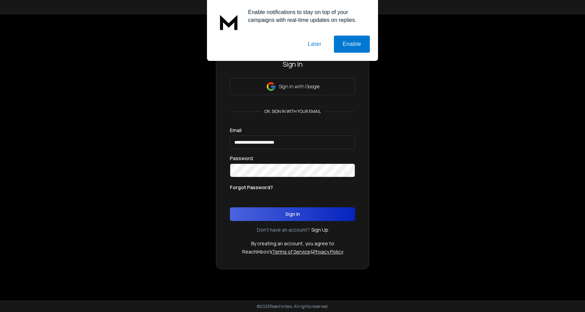
click at [268, 212] on button "Sign In" at bounding box center [292, 214] width 125 height 14
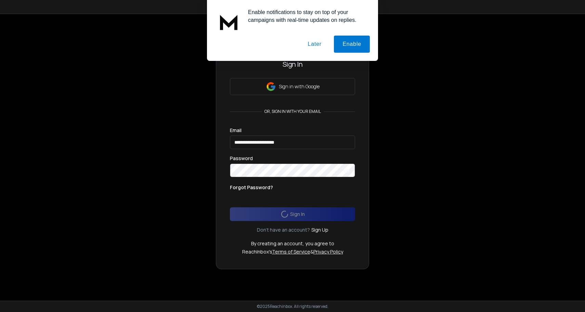
click at [317, 47] on button "Later" at bounding box center [314, 44] width 31 height 17
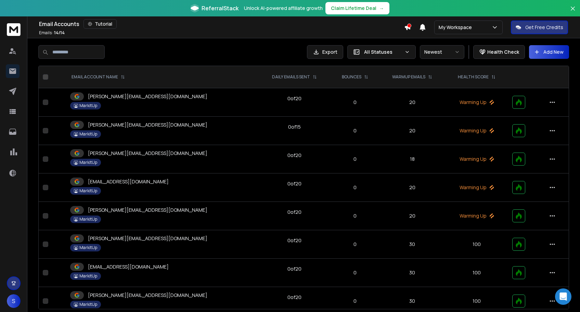
click at [159, 102] on div "MarkitUp" at bounding box center [162, 106] width 184 height 8
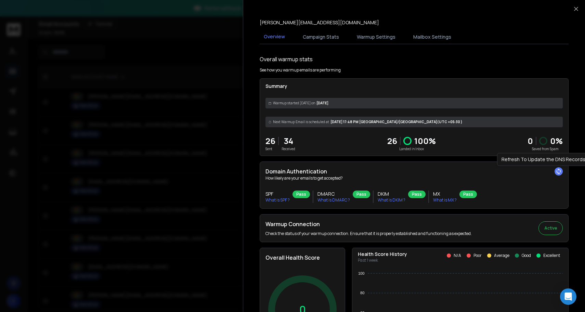
click at [559, 169] on icon at bounding box center [558, 171] width 7 height 7
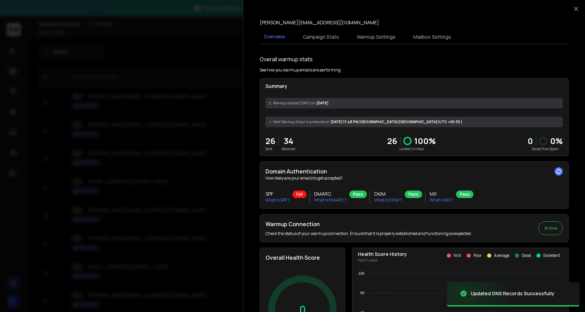
click at [559, 169] on icon at bounding box center [558, 171] width 7 height 7
click at [556, 170] on icon at bounding box center [558, 171] width 4 height 6
click at [186, 145] on div at bounding box center [292, 156] width 585 height 312
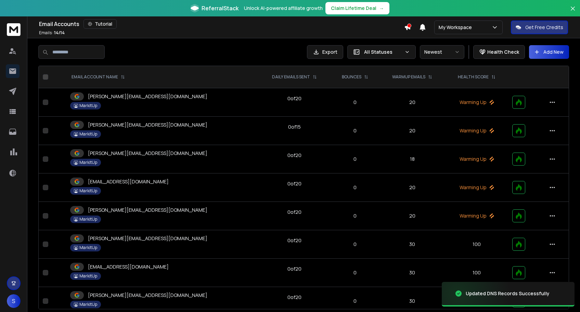
click at [180, 124] on div "[PERSON_NAME][EMAIL_ADDRESS][DOMAIN_NAME]" at bounding box center [162, 125] width 184 height 8
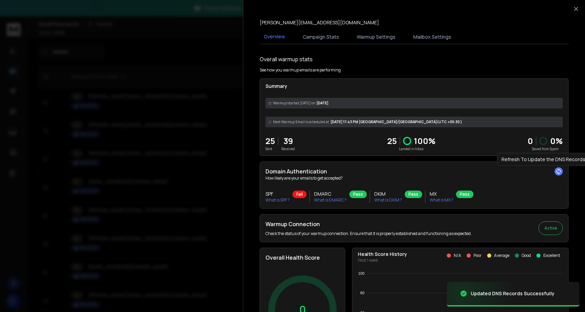
click at [557, 173] on icon at bounding box center [558, 171] width 4 height 6
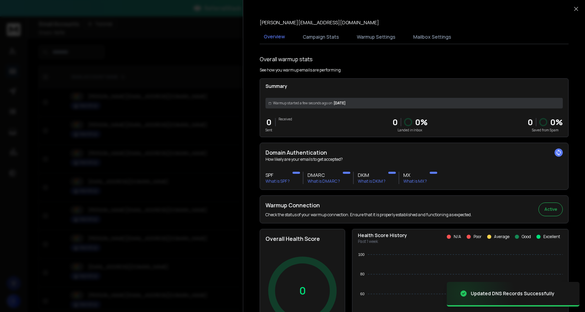
click at [184, 185] on div at bounding box center [292, 156] width 585 height 312
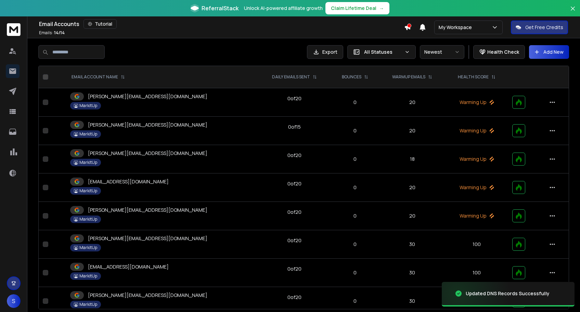
click at [189, 163] on div "MarkitUp" at bounding box center [162, 163] width 184 height 8
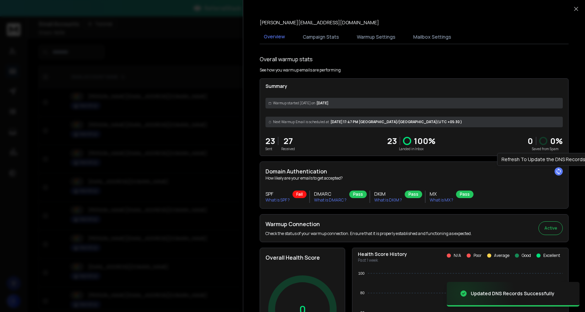
click at [558, 171] on icon at bounding box center [558, 171] width 7 height 7
click at [160, 189] on div at bounding box center [292, 156] width 585 height 312
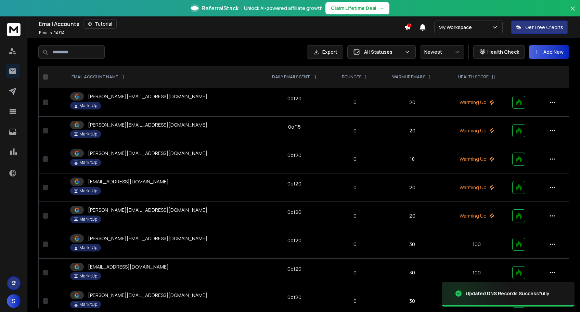
click at [172, 181] on div "[EMAIL_ADDRESS][DOMAIN_NAME]" at bounding box center [162, 181] width 184 height 8
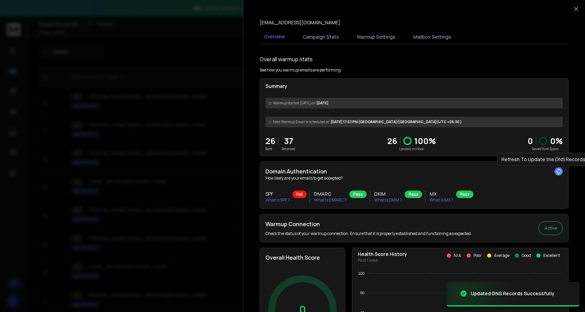
click at [556, 172] on icon at bounding box center [558, 171] width 4 height 6
click at [168, 234] on div at bounding box center [292, 156] width 585 height 312
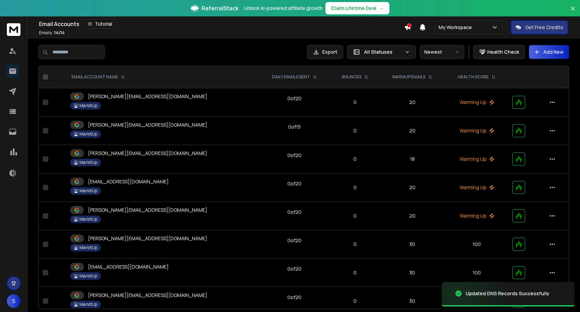
click at [173, 219] on div "MarkitUp" at bounding box center [162, 219] width 184 height 8
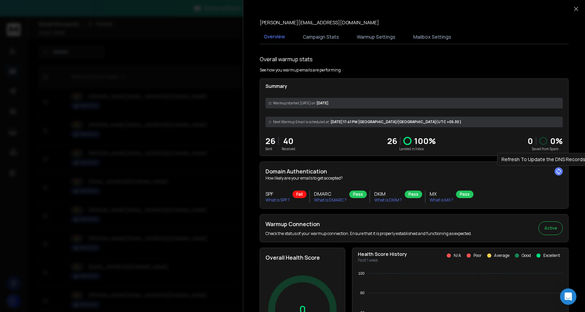
click at [558, 171] on icon at bounding box center [558, 171] width 7 height 7
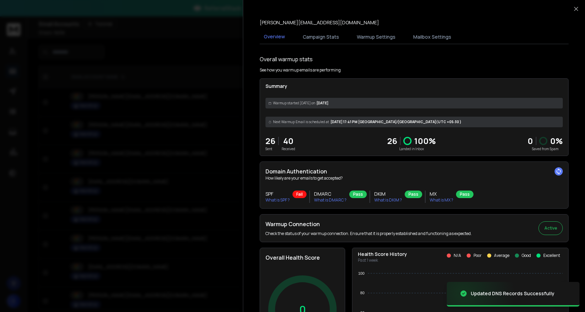
click at [558, 171] on icon at bounding box center [558, 171] width 7 height 7
click at [158, 163] on div at bounding box center [292, 156] width 585 height 312
